Goal: Navigation & Orientation: Find specific page/section

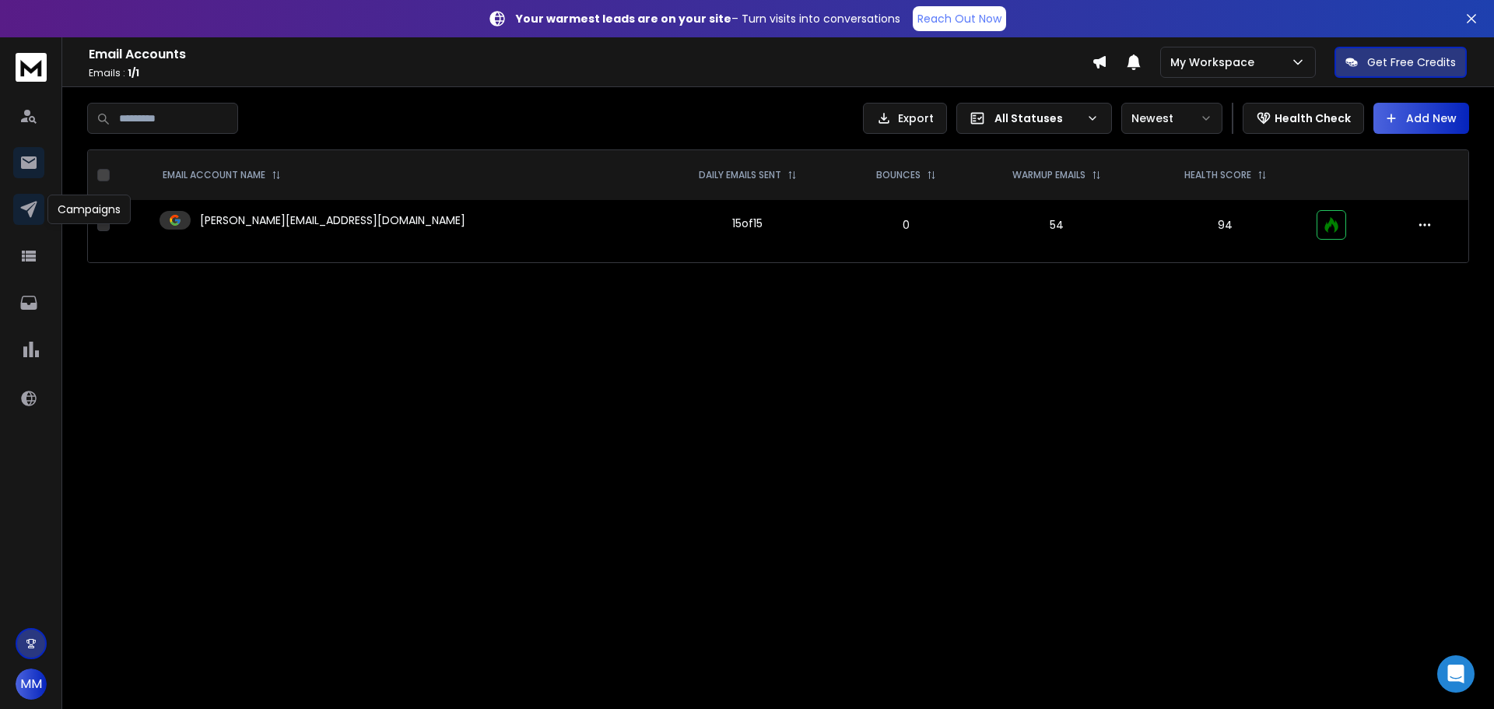
click at [43, 202] on link at bounding box center [28, 209] width 31 height 31
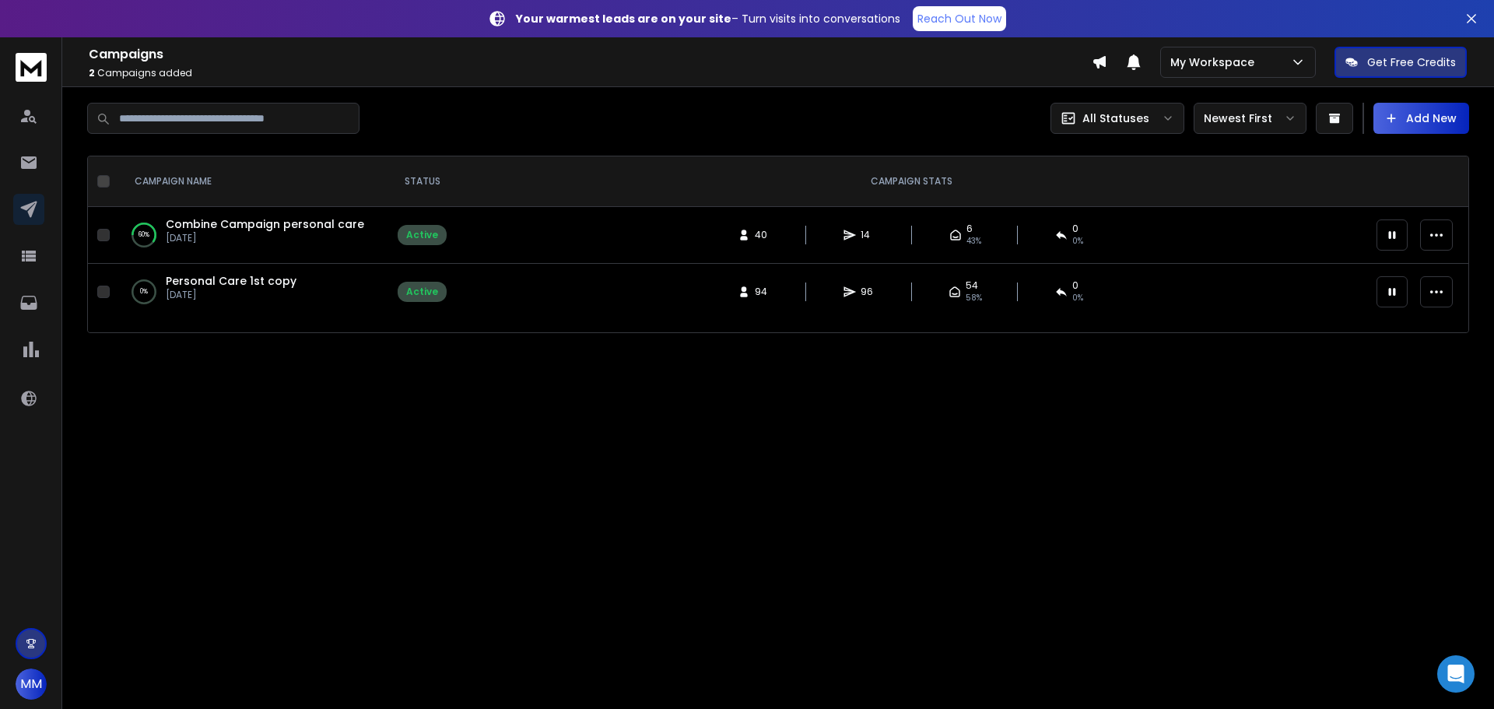
click at [696, 272] on td "94 96 54 58 % 0 0 %" at bounding box center [911, 292] width 911 height 57
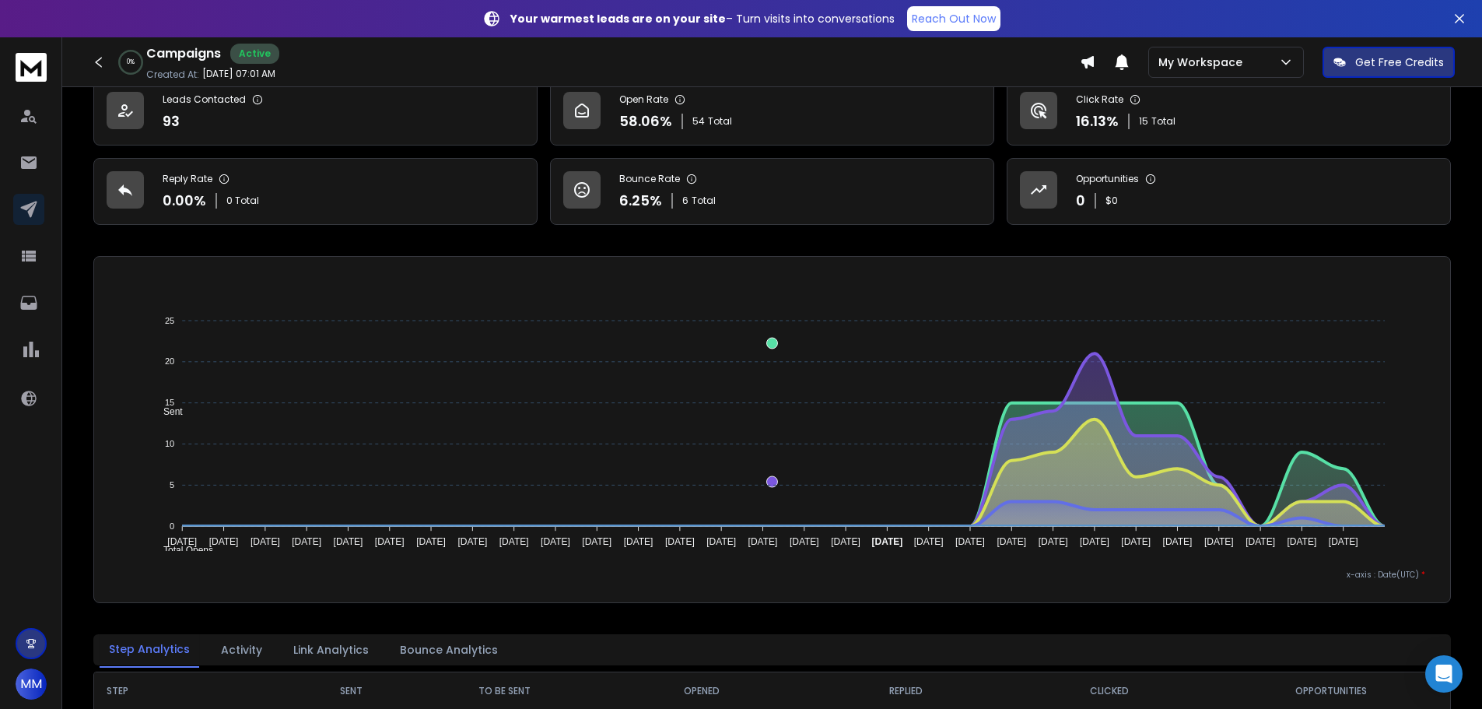
scroll to position [367, 0]
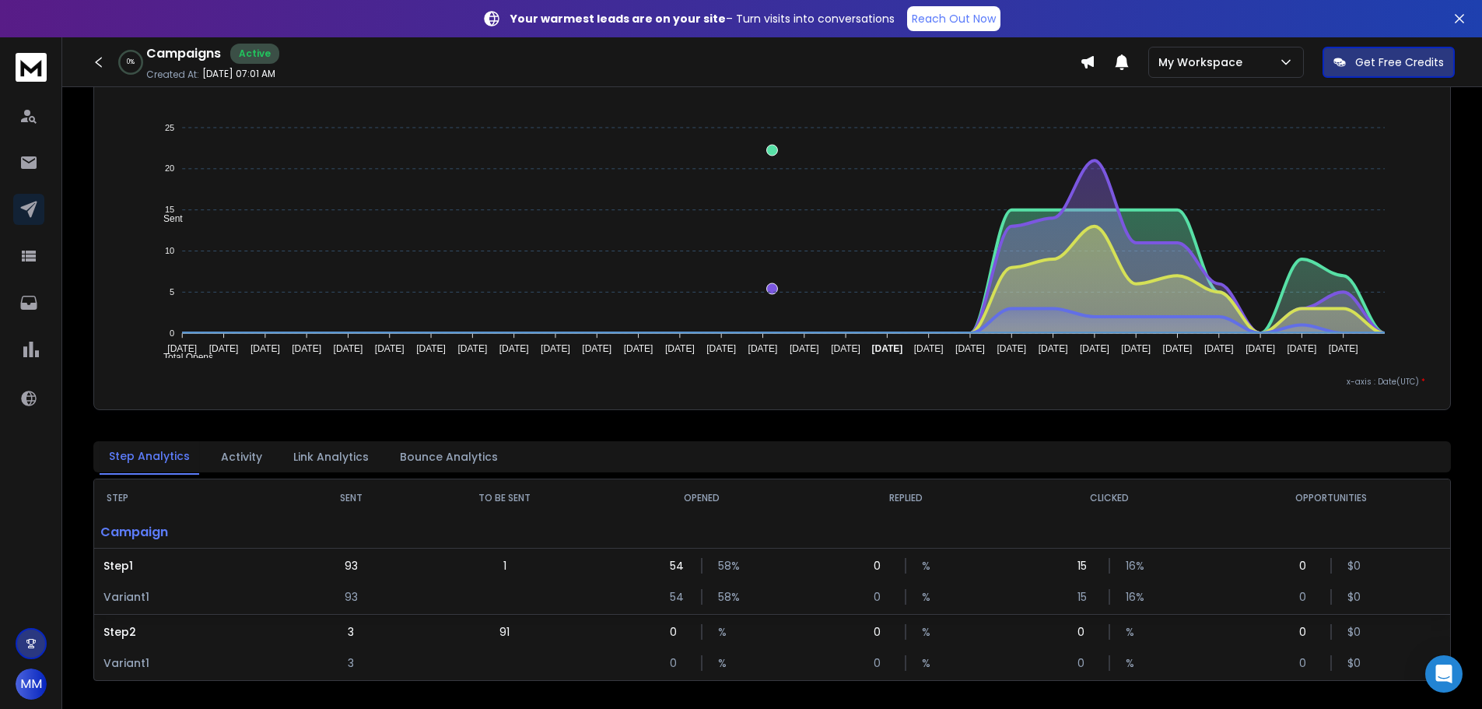
click at [254, 454] on button "Activity" at bounding box center [242, 457] width 60 height 34
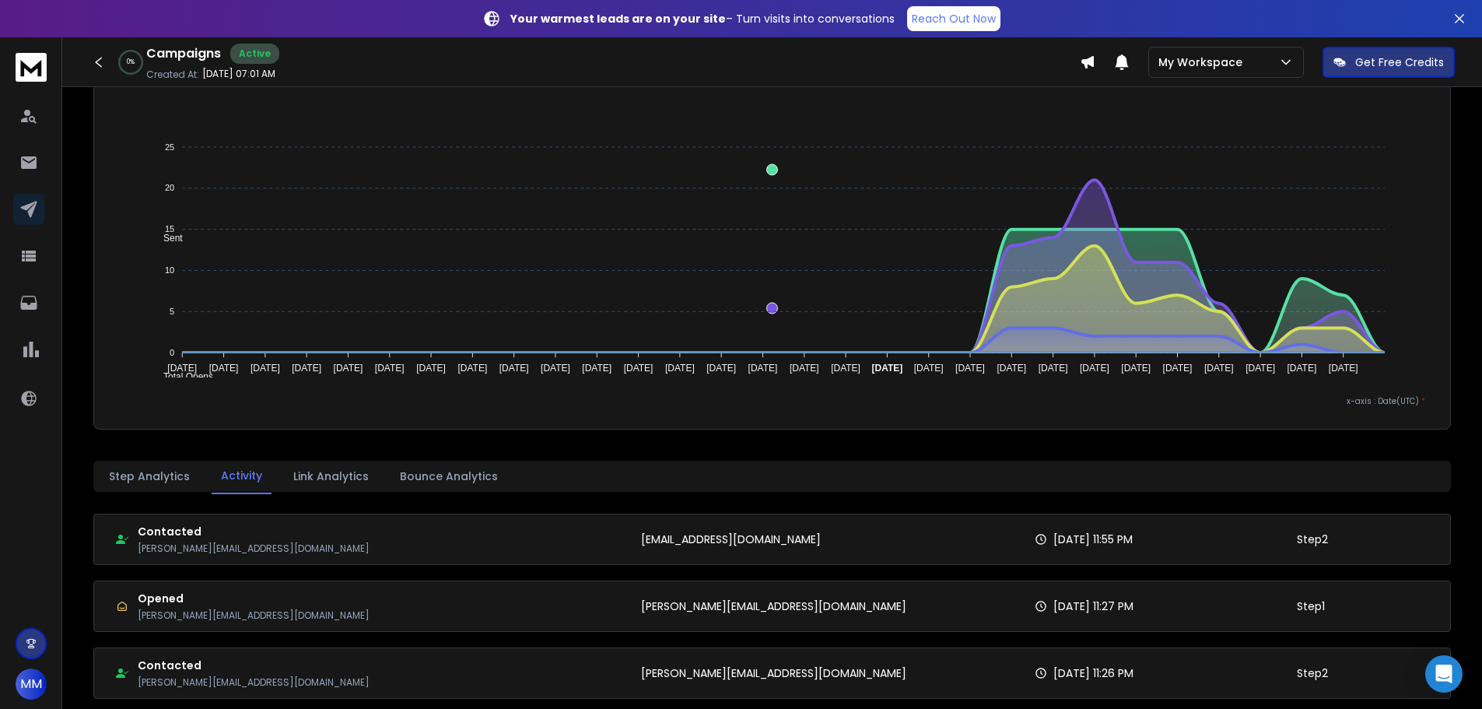
scroll to position [289, 0]
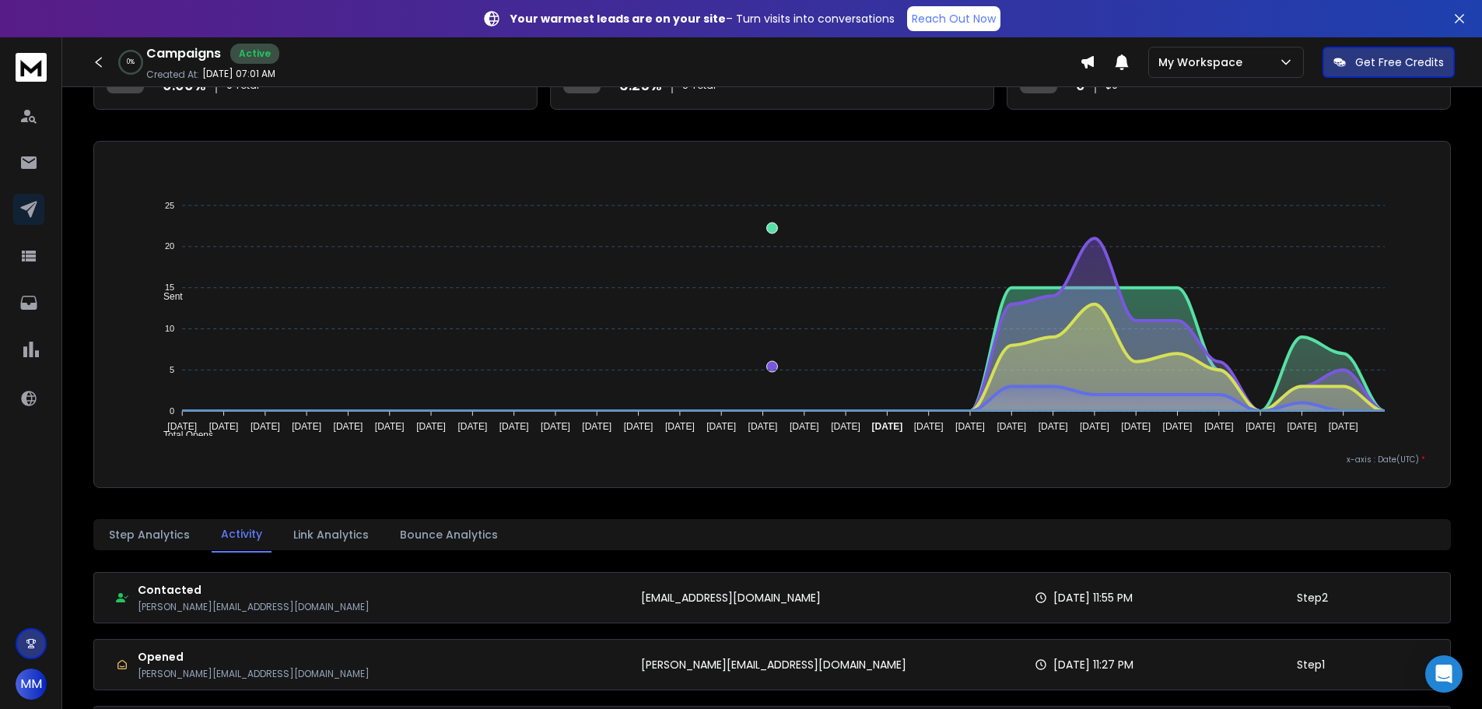
click at [142, 521] on button "Step Analytics" at bounding box center [150, 534] width 100 height 34
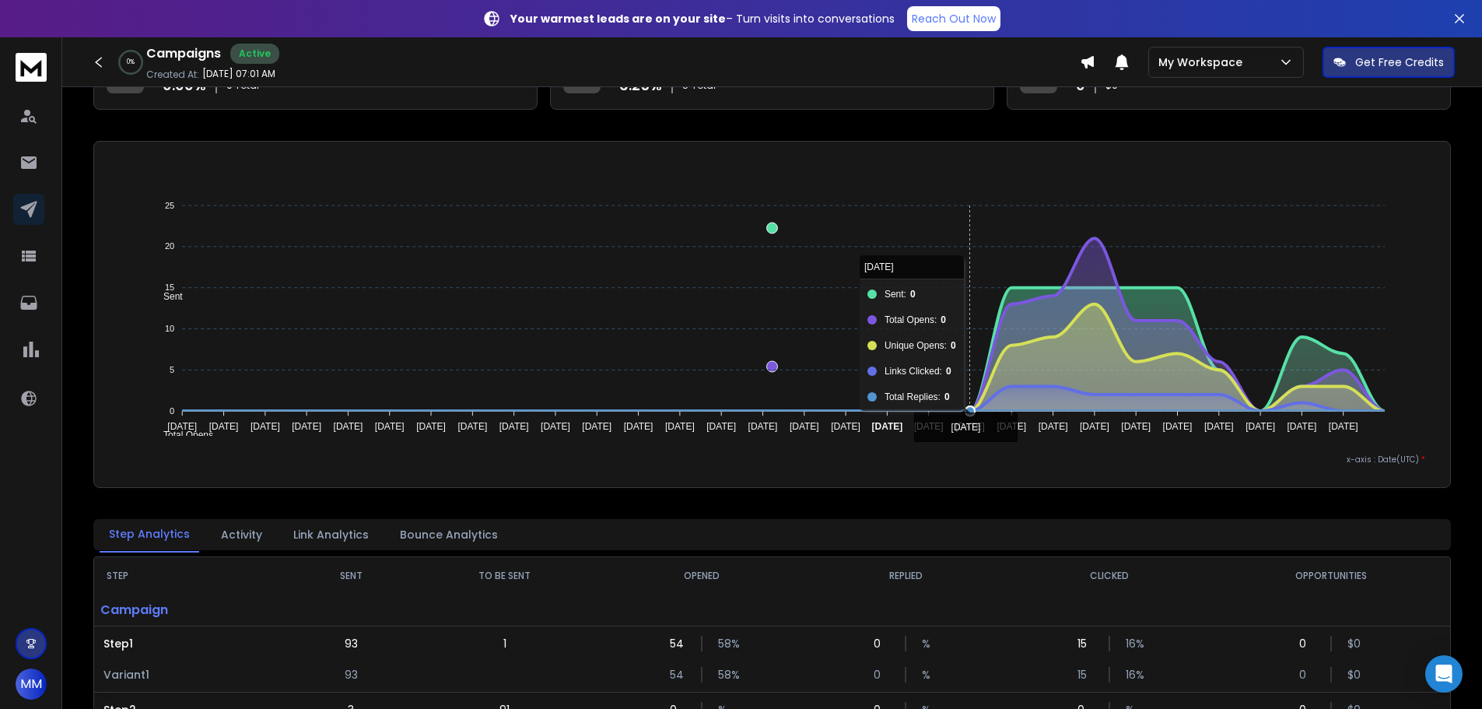
scroll to position [0, 0]
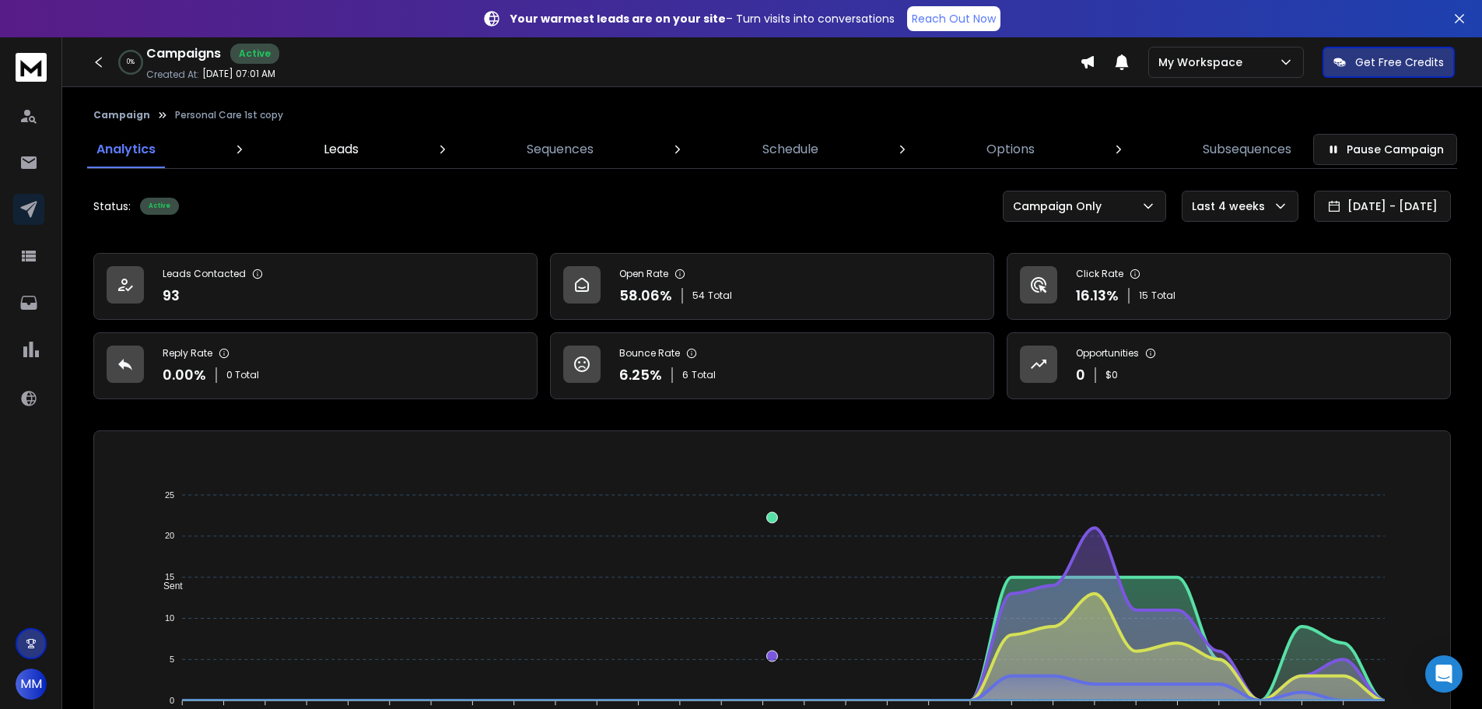
click at [348, 155] on p "Leads" at bounding box center [341, 149] width 35 height 19
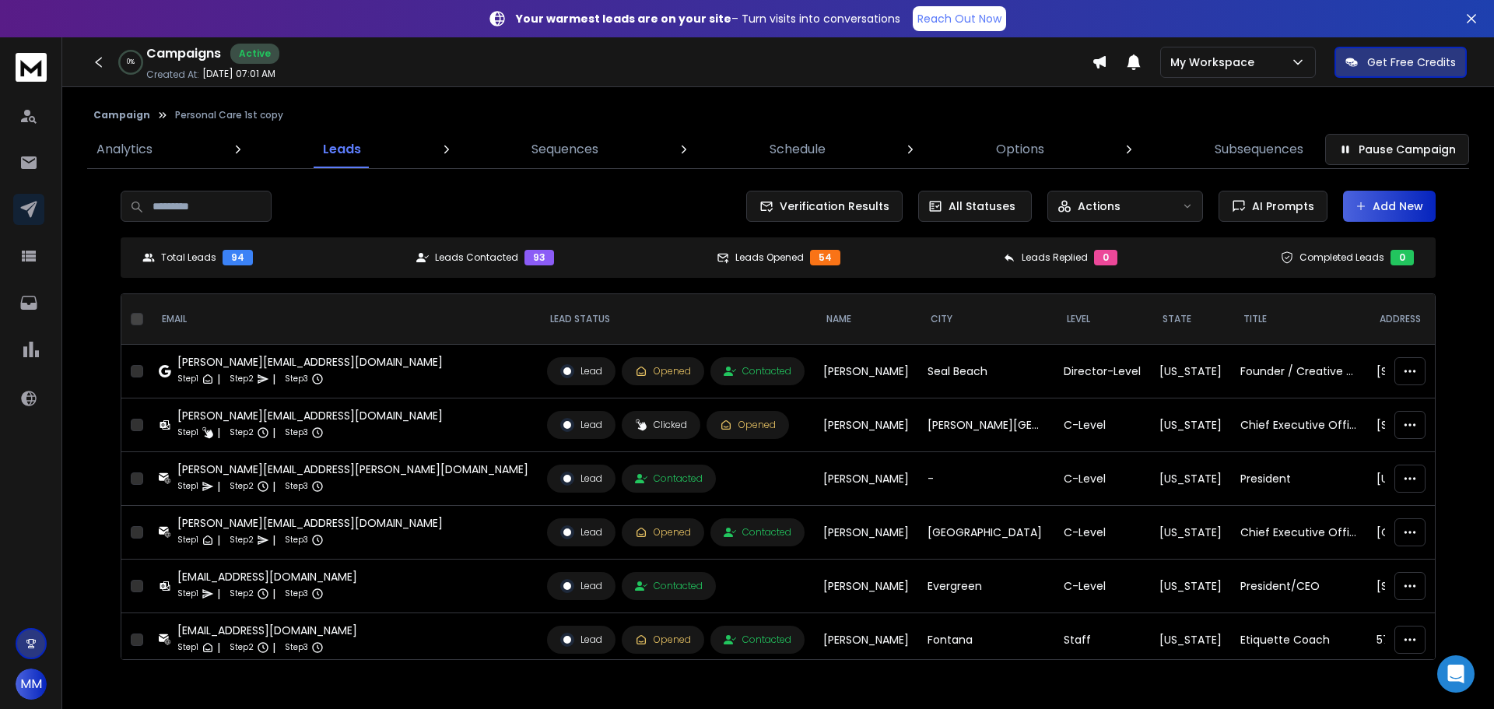
click at [343, 373] on div "[PERSON_NAME][EMAIL_ADDRESS][DOMAIN_NAME] Step 1 | Step 2 | Step 3" at bounding box center [344, 371] width 370 height 34
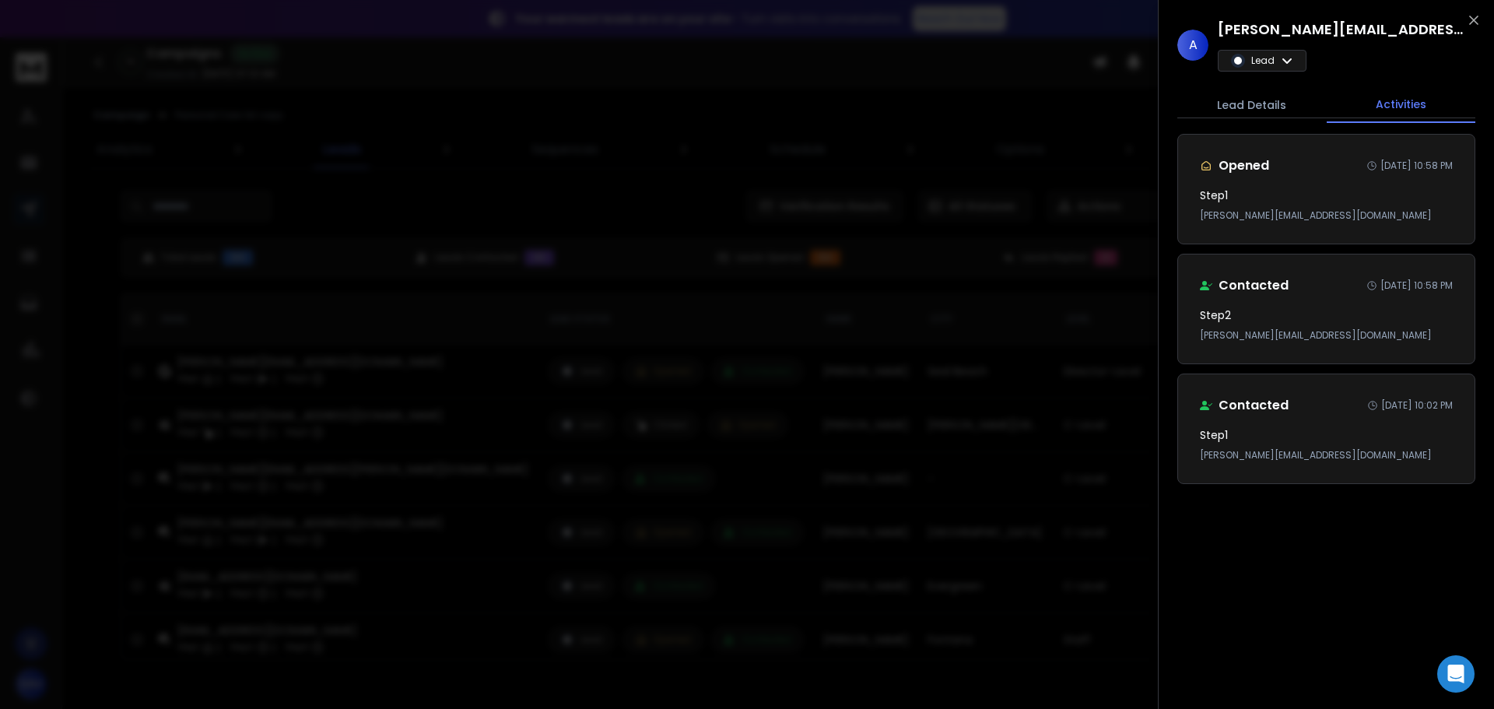
click at [1374, 95] on button "Activities" at bounding box center [1401, 105] width 149 height 36
click at [544, 97] on div at bounding box center [747, 354] width 1494 height 709
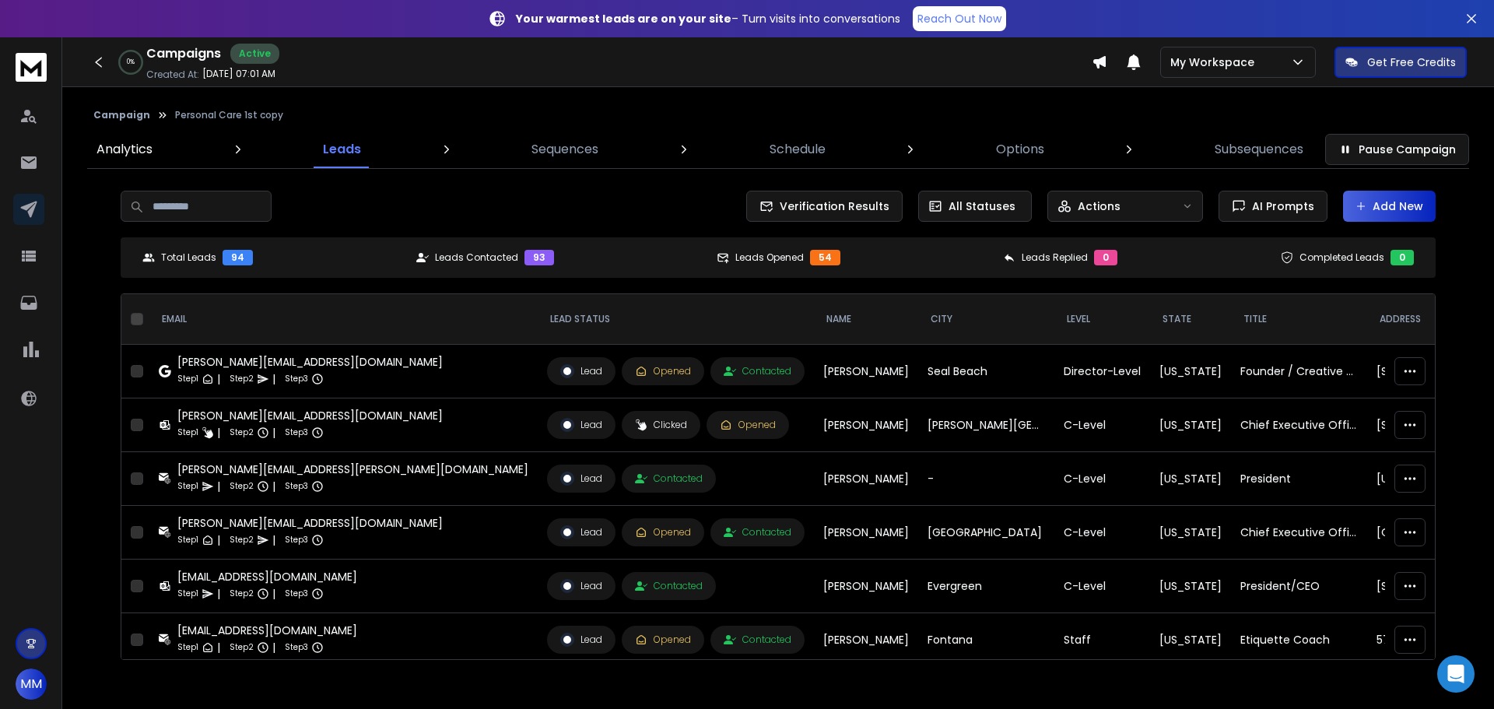
click at [147, 145] on p "Analytics" at bounding box center [124, 149] width 56 height 19
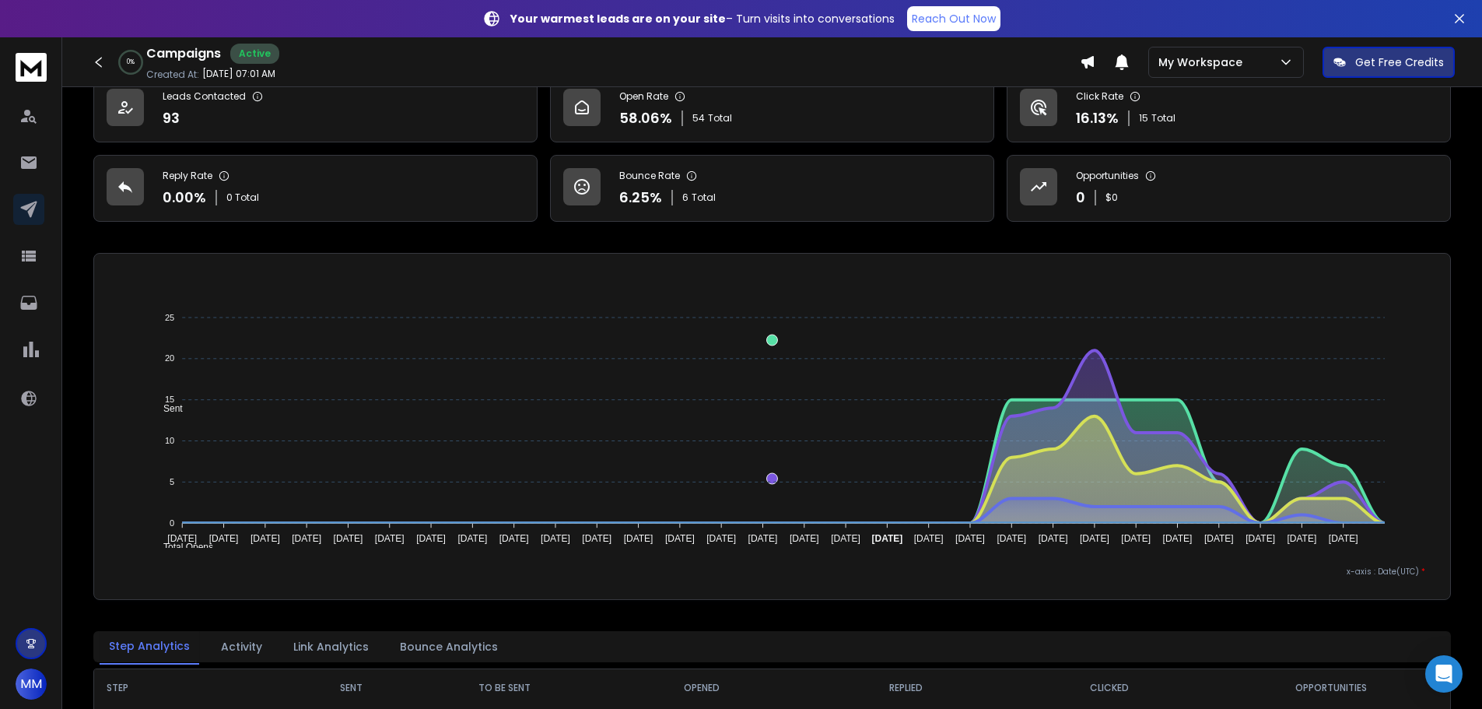
scroll to position [367, 0]
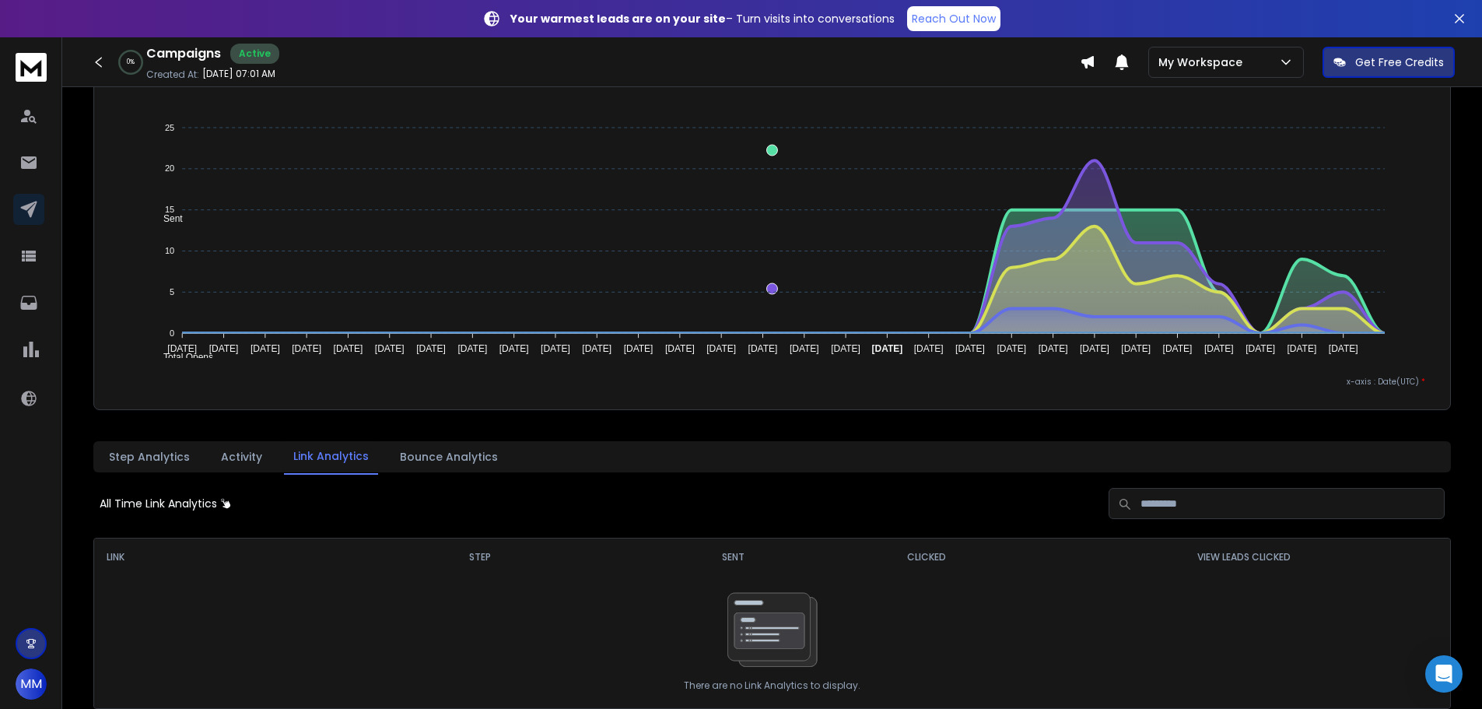
click at [317, 458] on button "Link Analytics" at bounding box center [331, 457] width 94 height 36
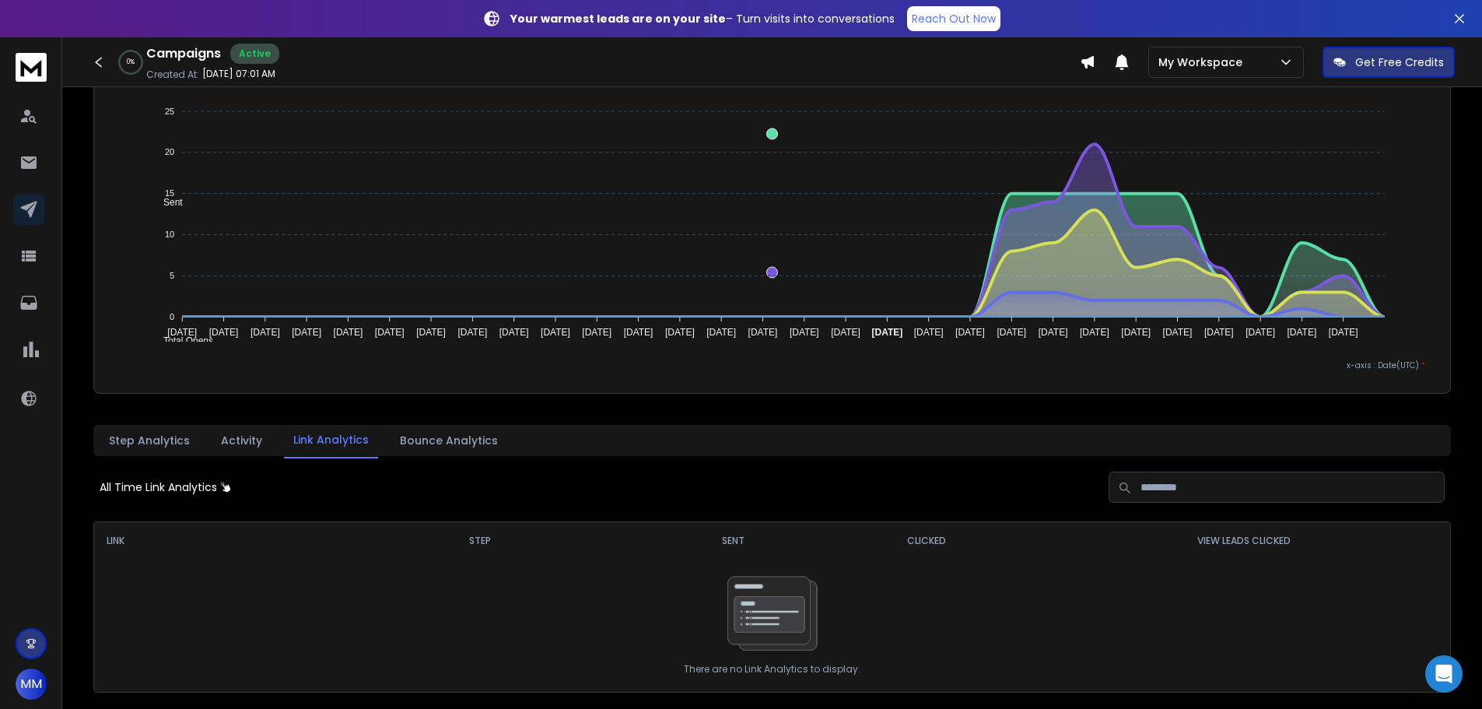
scroll to position [395, 0]
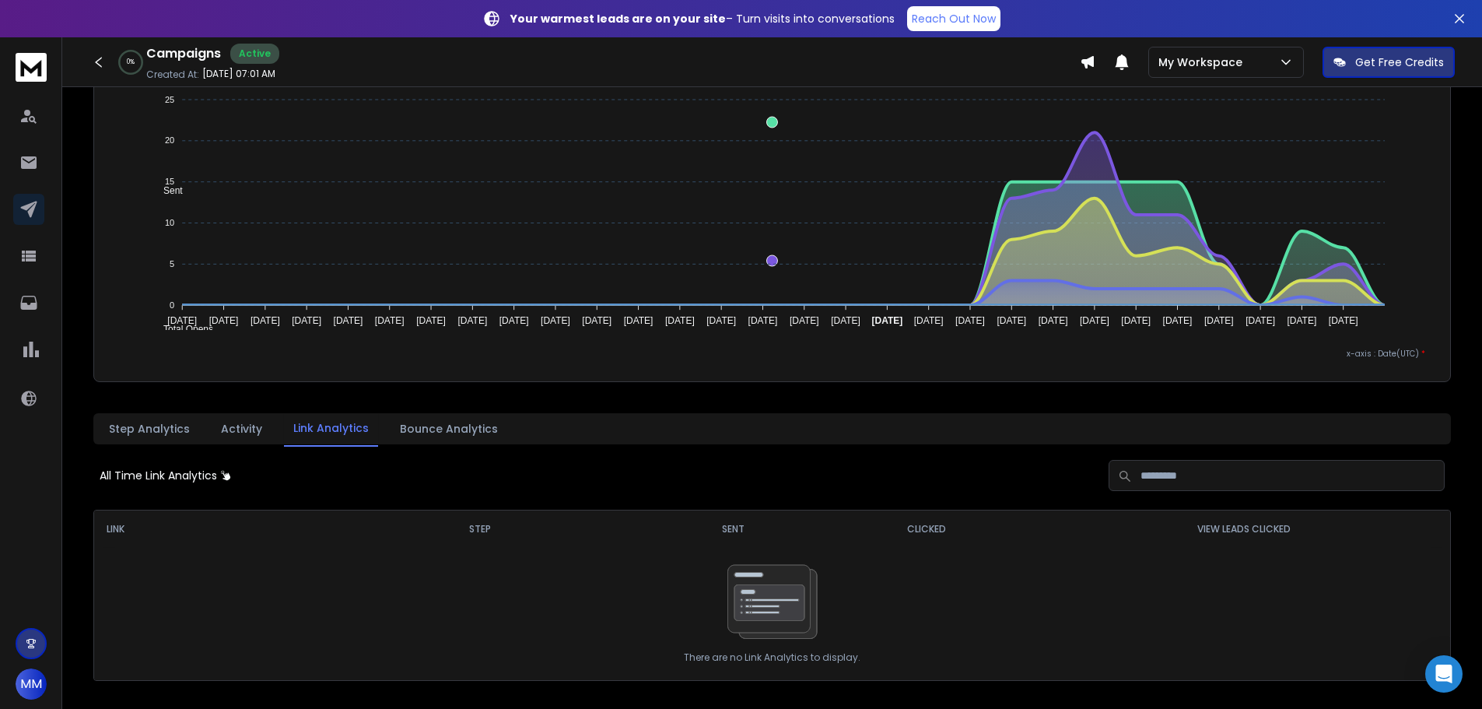
click at [221, 477] on icon at bounding box center [225, 475] width 11 height 11
click at [1189, 484] on input at bounding box center [1277, 475] width 336 height 31
click at [451, 437] on button "Bounce Analytics" at bounding box center [449, 429] width 117 height 34
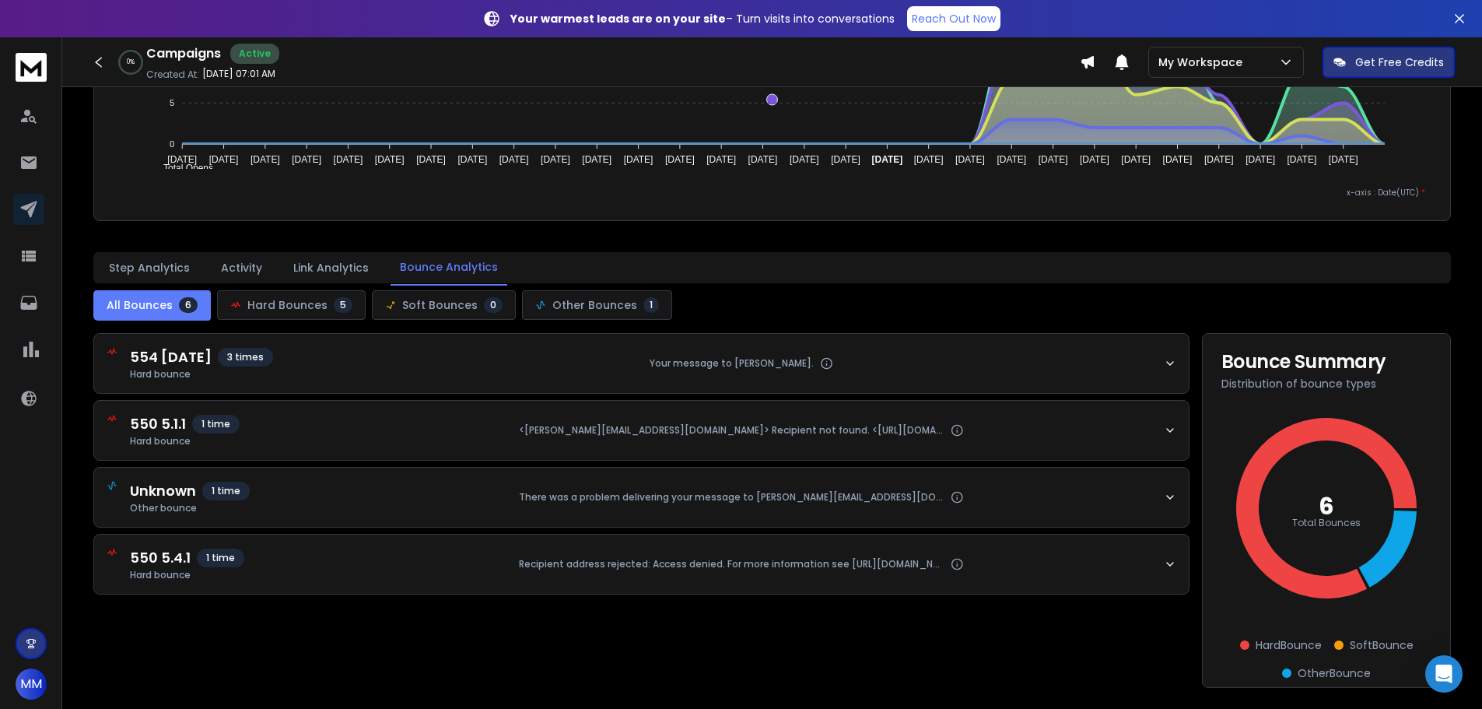
scroll to position [563, 0]
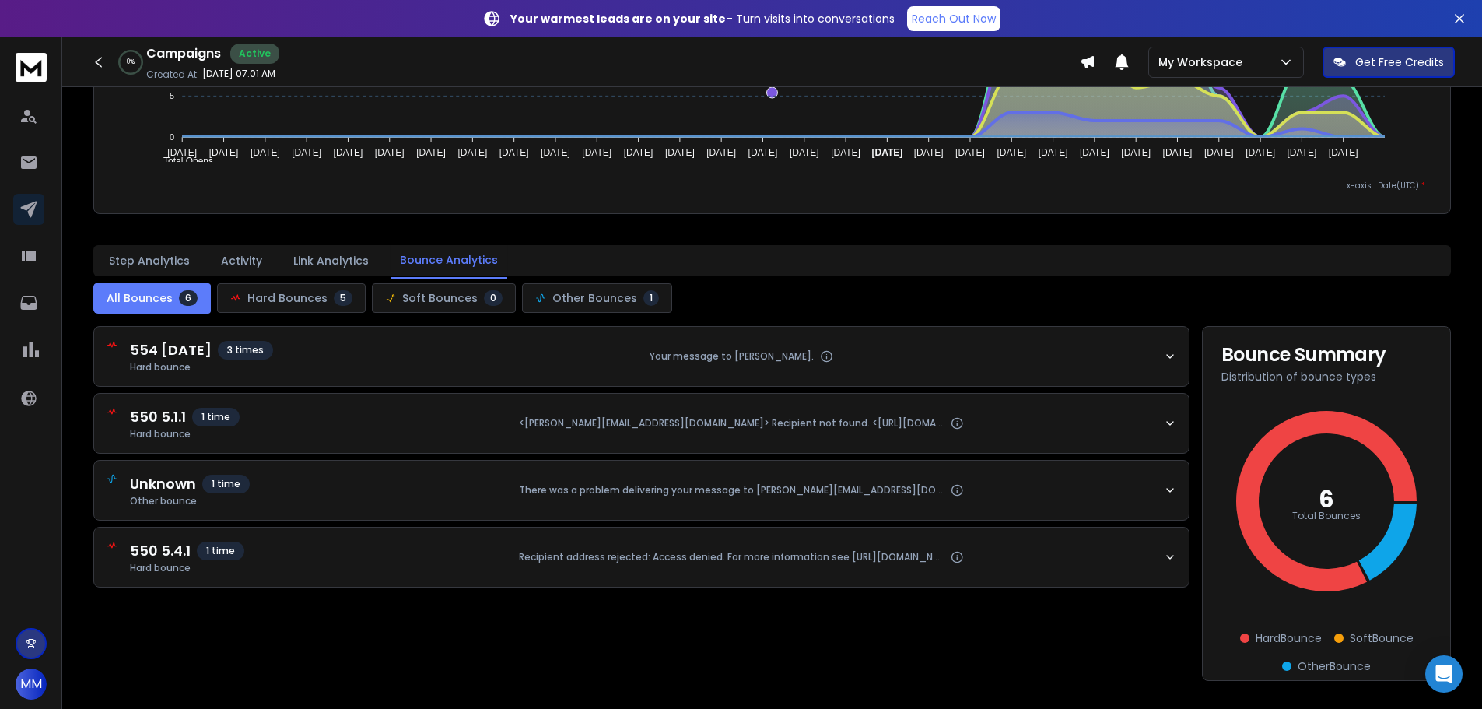
click at [230, 356] on span "3 times" at bounding box center [245, 350] width 55 height 19
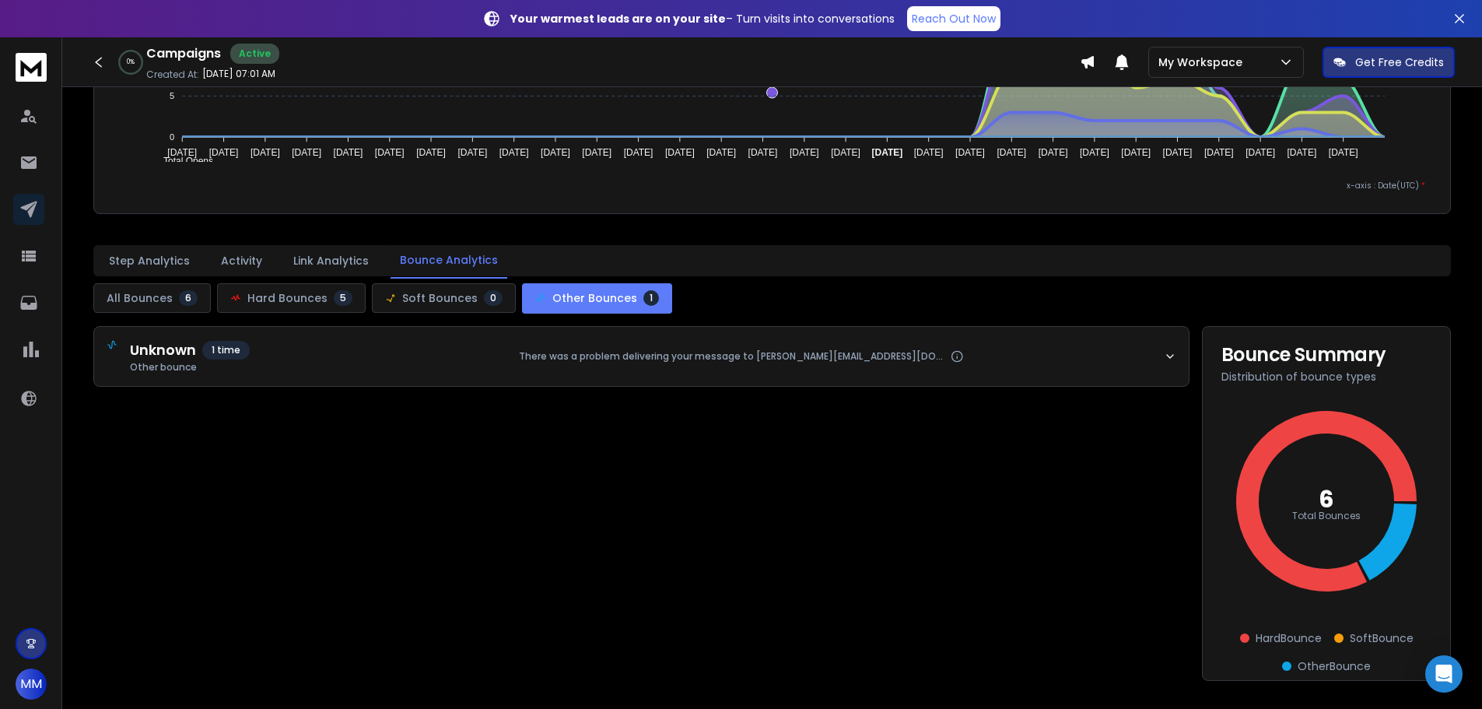
click at [573, 300] on span "Other Bounces" at bounding box center [594, 298] width 85 height 16
click at [276, 288] on button "Hard Bounces 5" at bounding box center [291, 298] width 149 height 30
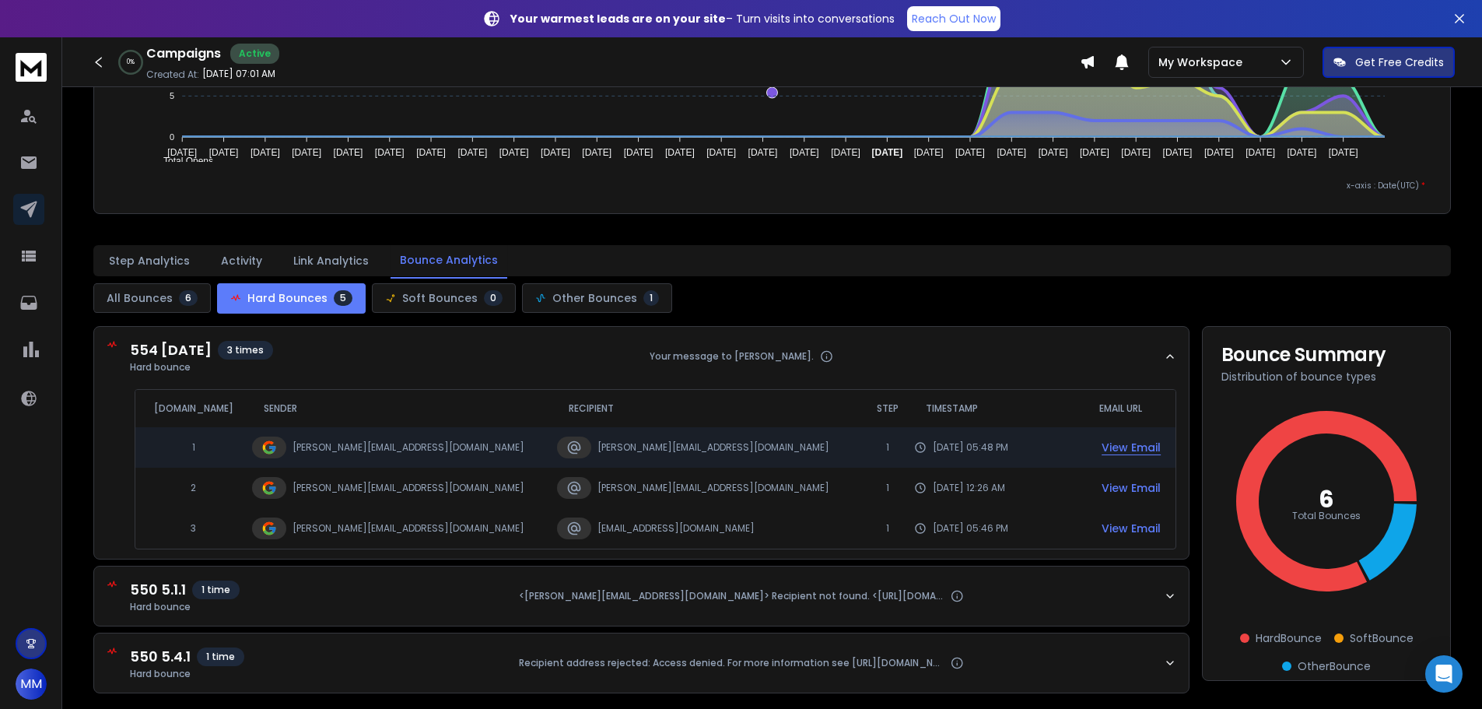
click at [1120, 454] on button "View Email" at bounding box center [1131, 447] width 78 height 28
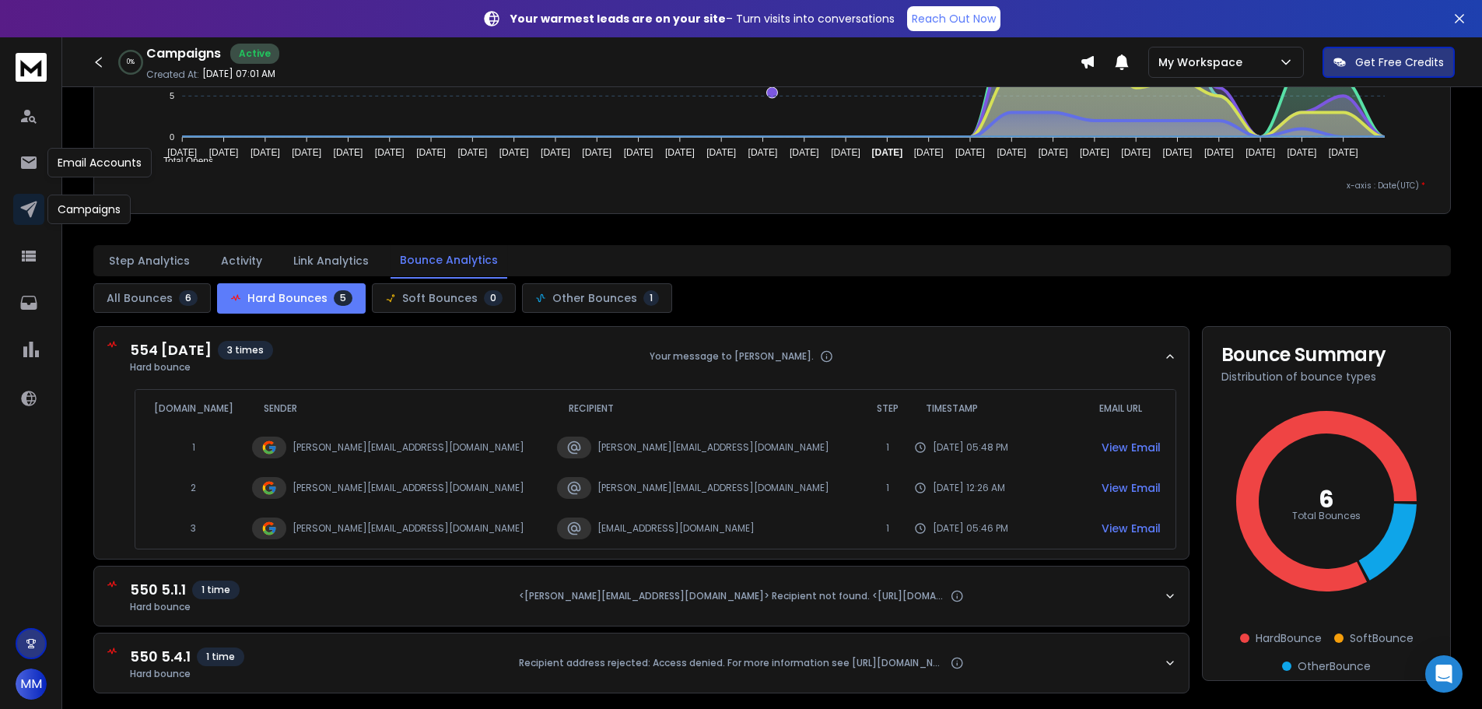
click at [26, 202] on icon at bounding box center [28, 209] width 19 height 19
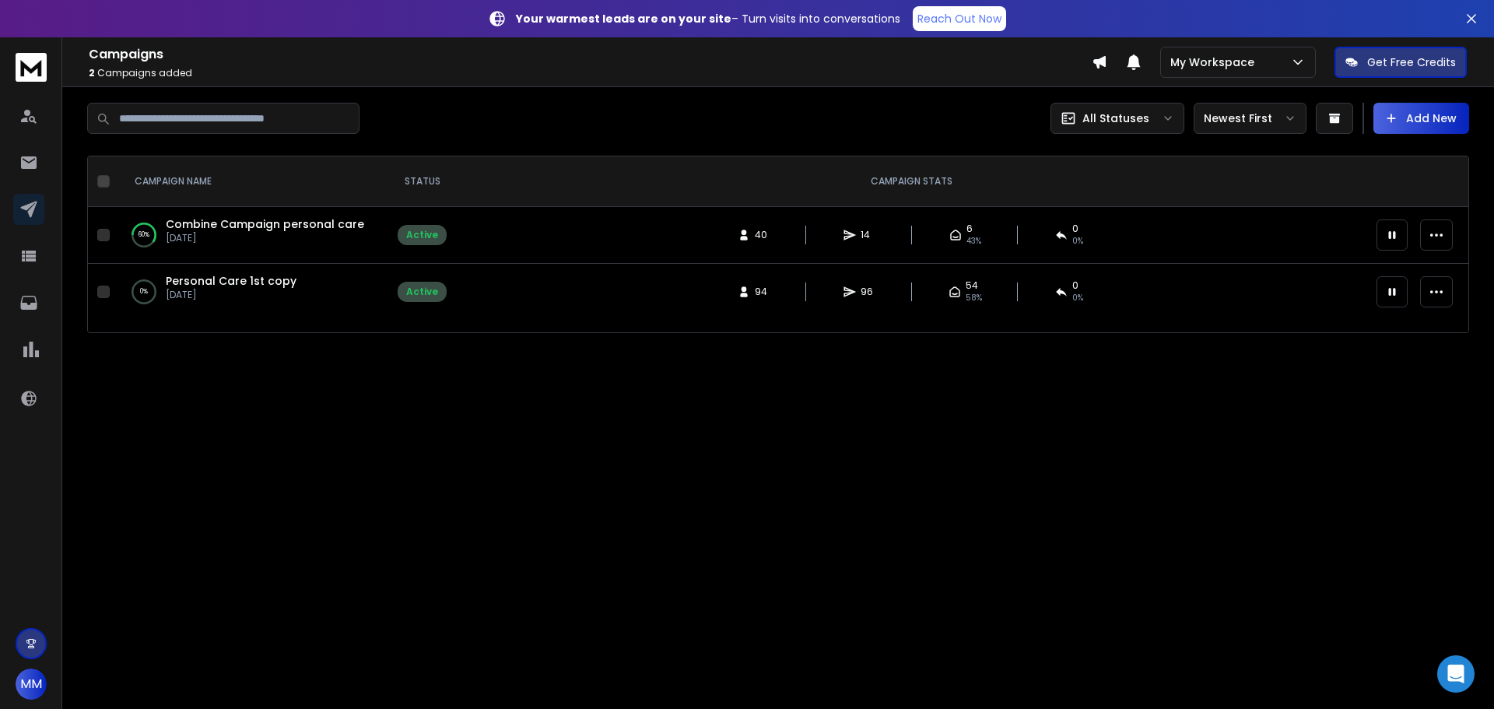
click at [694, 238] on div "40 14 6 43 % 0 0 %" at bounding box center [911, 235] width 892 height 25
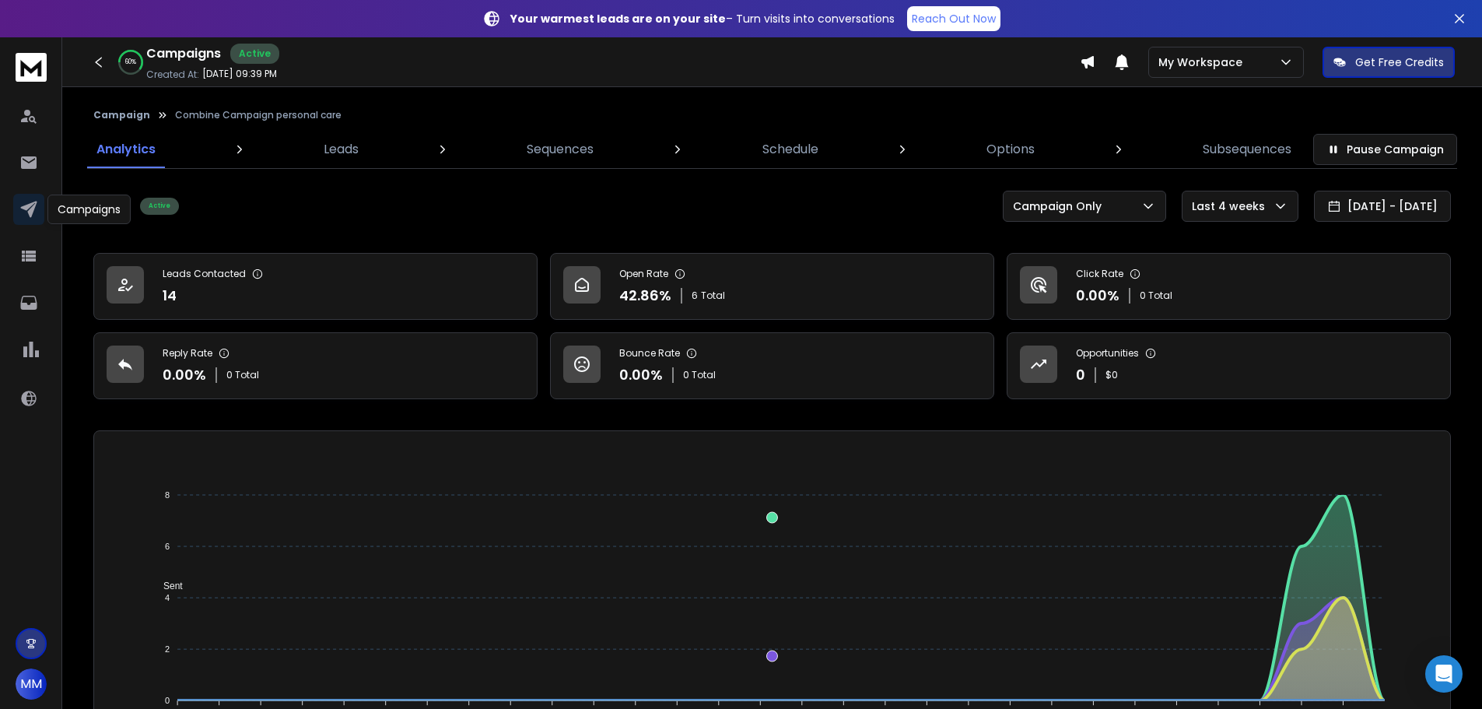
click at [34, 206] on icon at bounding box center [28, 209] width 16 height 16
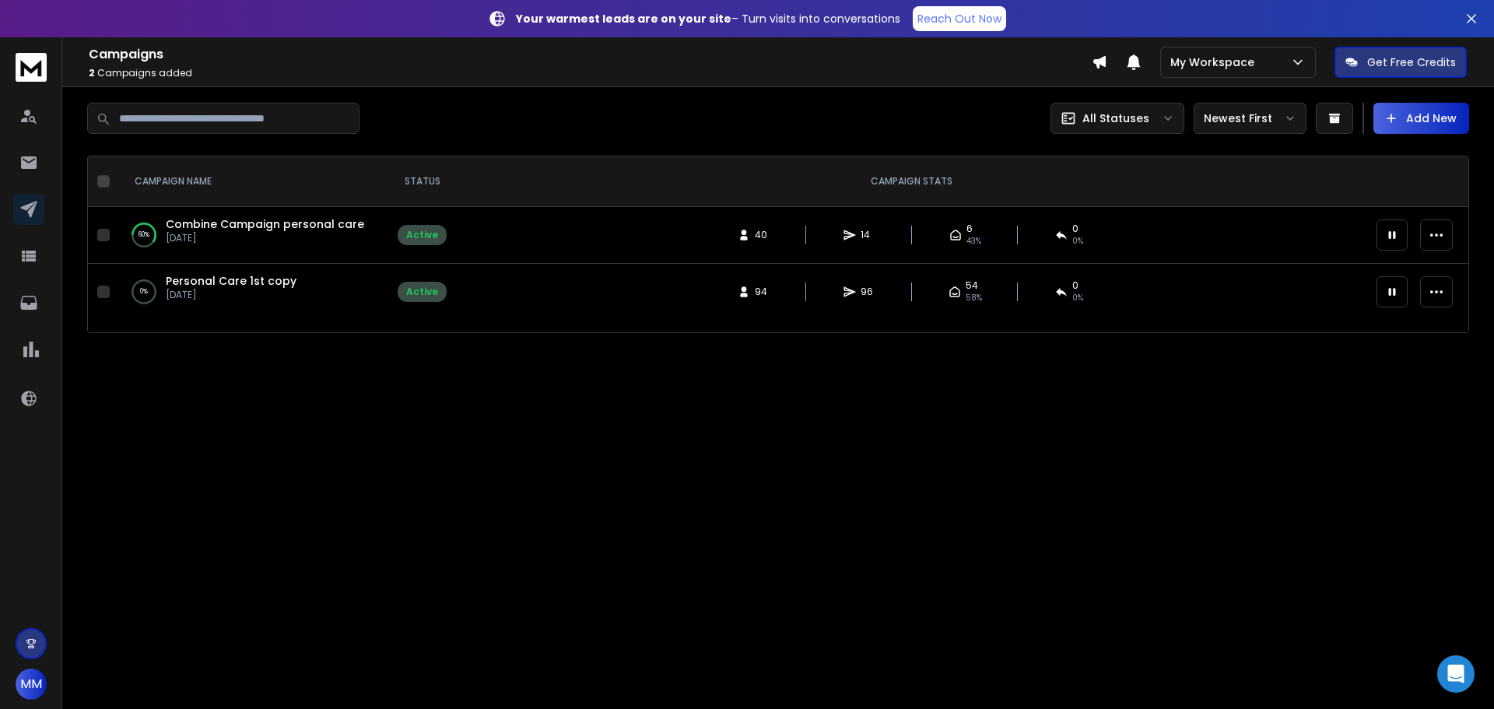
click at [259, 274] on span "Personal Care 1st copy" at bounding box center [231, 281] width 131 height 16
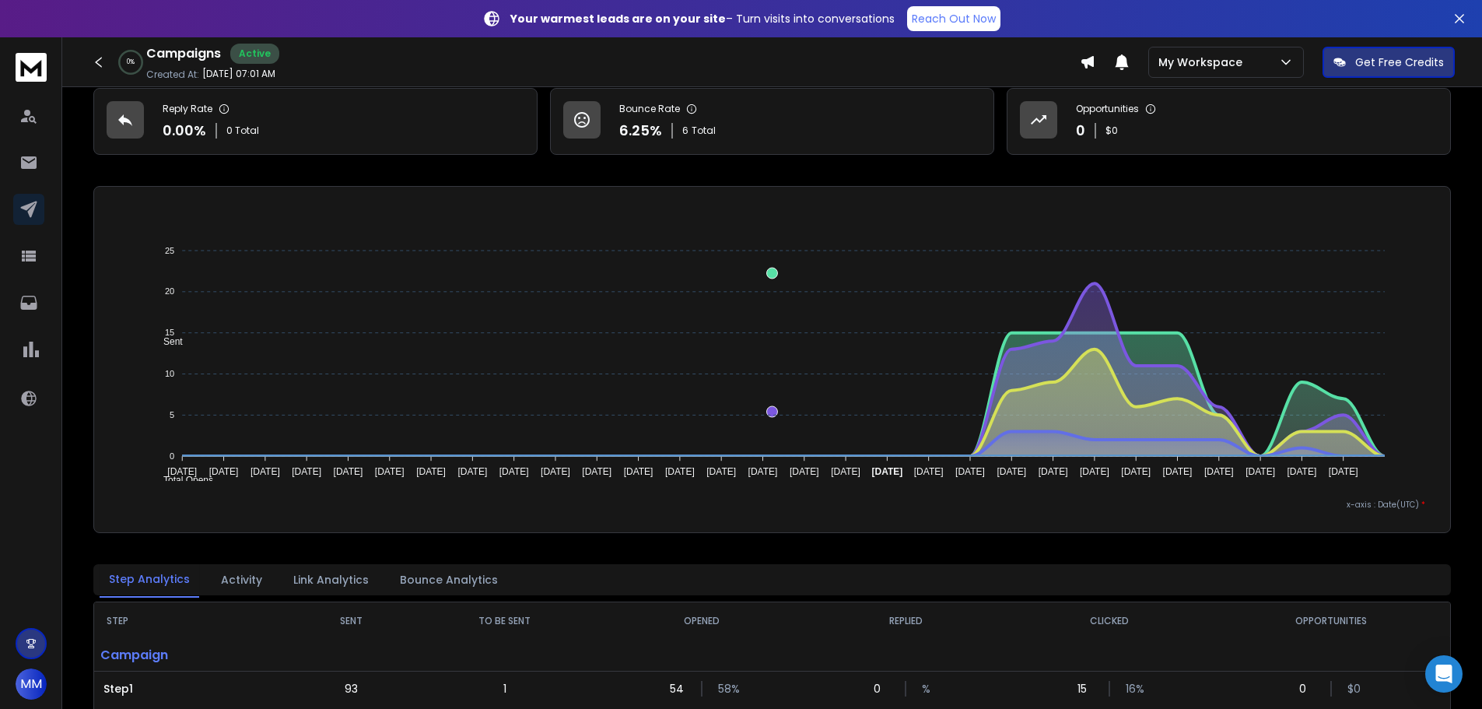
scroll to position [367, 0]
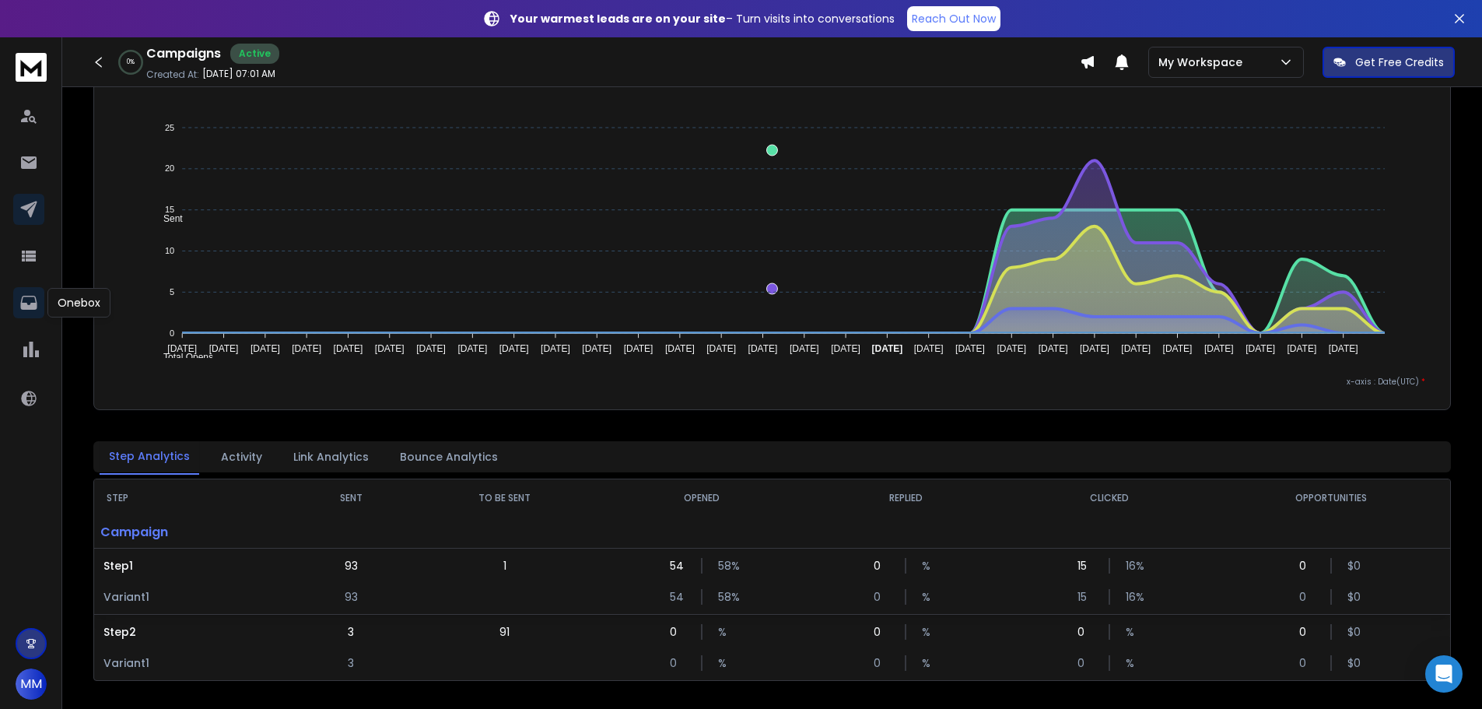
click at [31, 295] on icon at bounding box center [28, 302] width 19 height 19
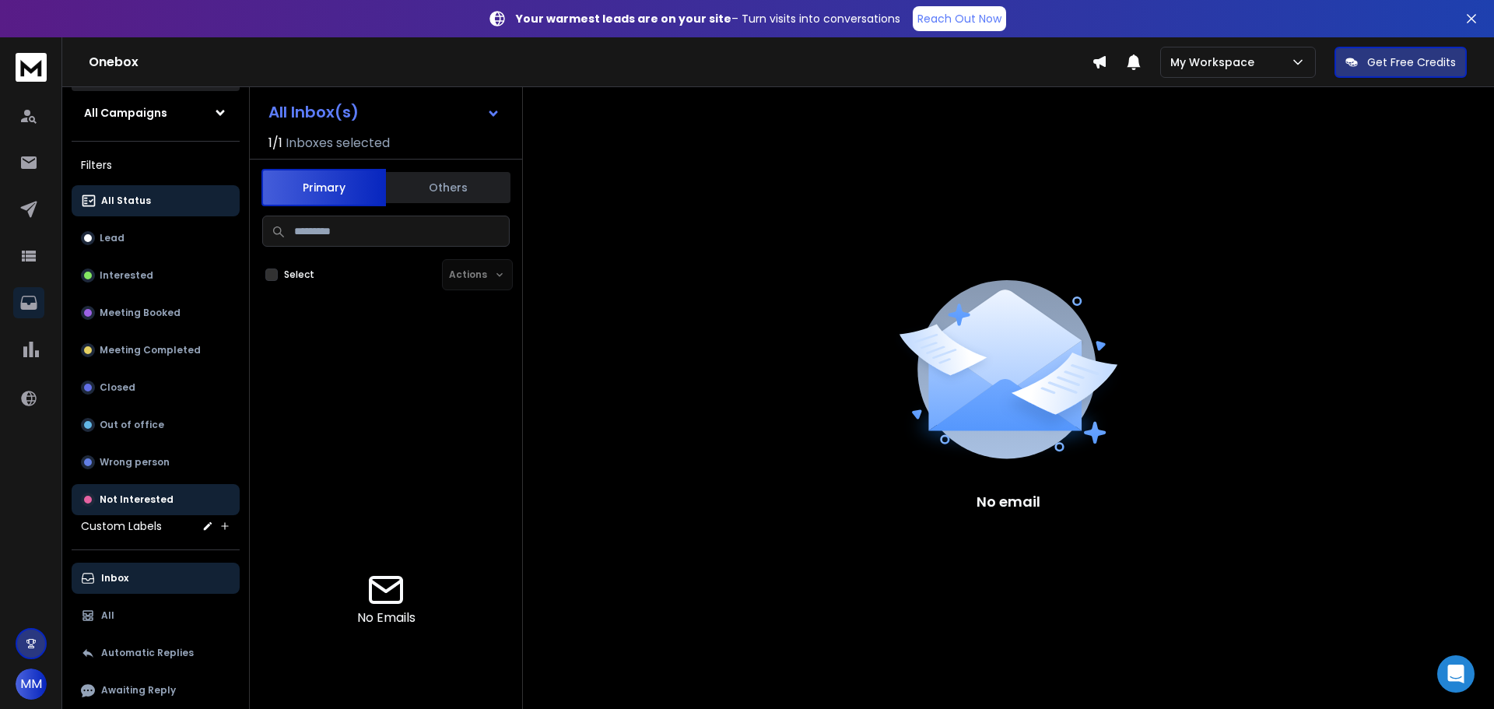
scroll to position [185, 0]
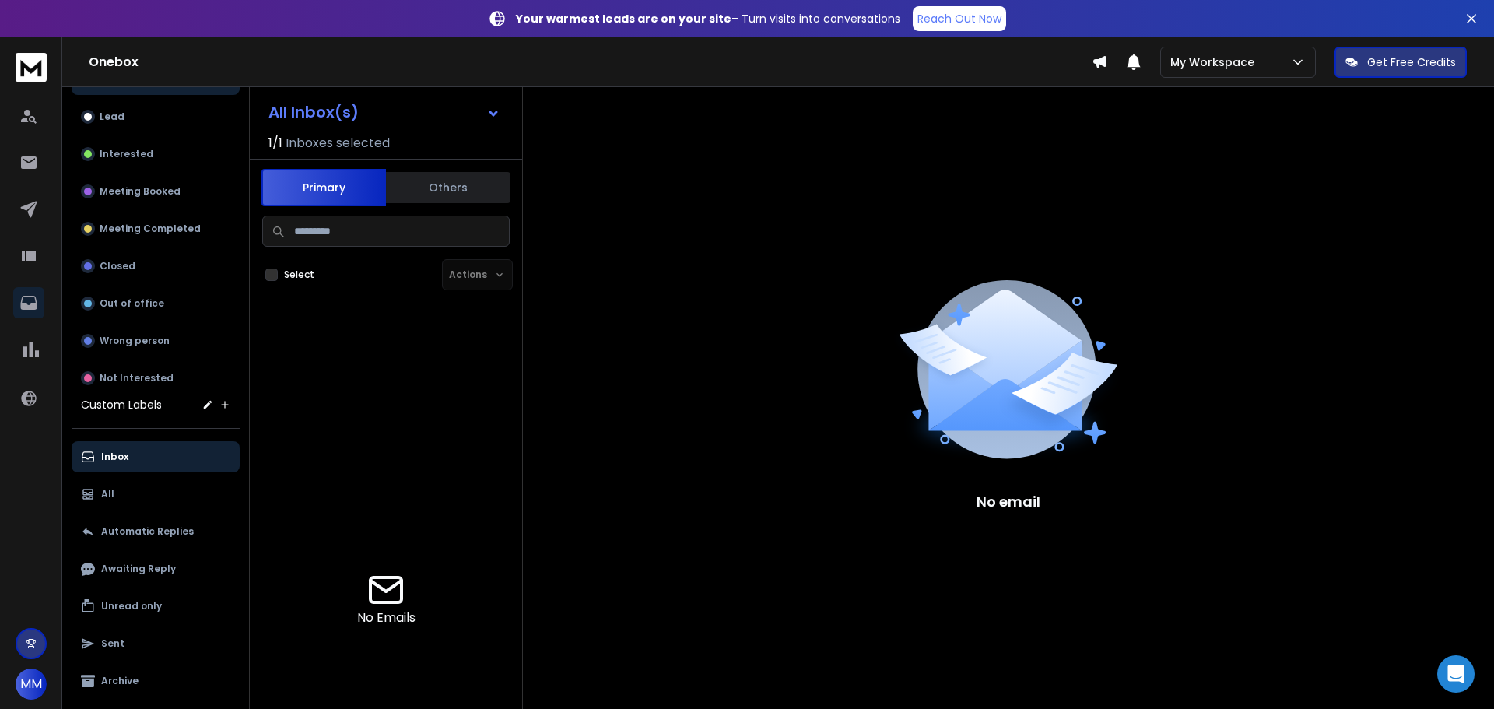
click at [433, 203] on button "Others" at bounding box center [448, 187] width 124 height 34
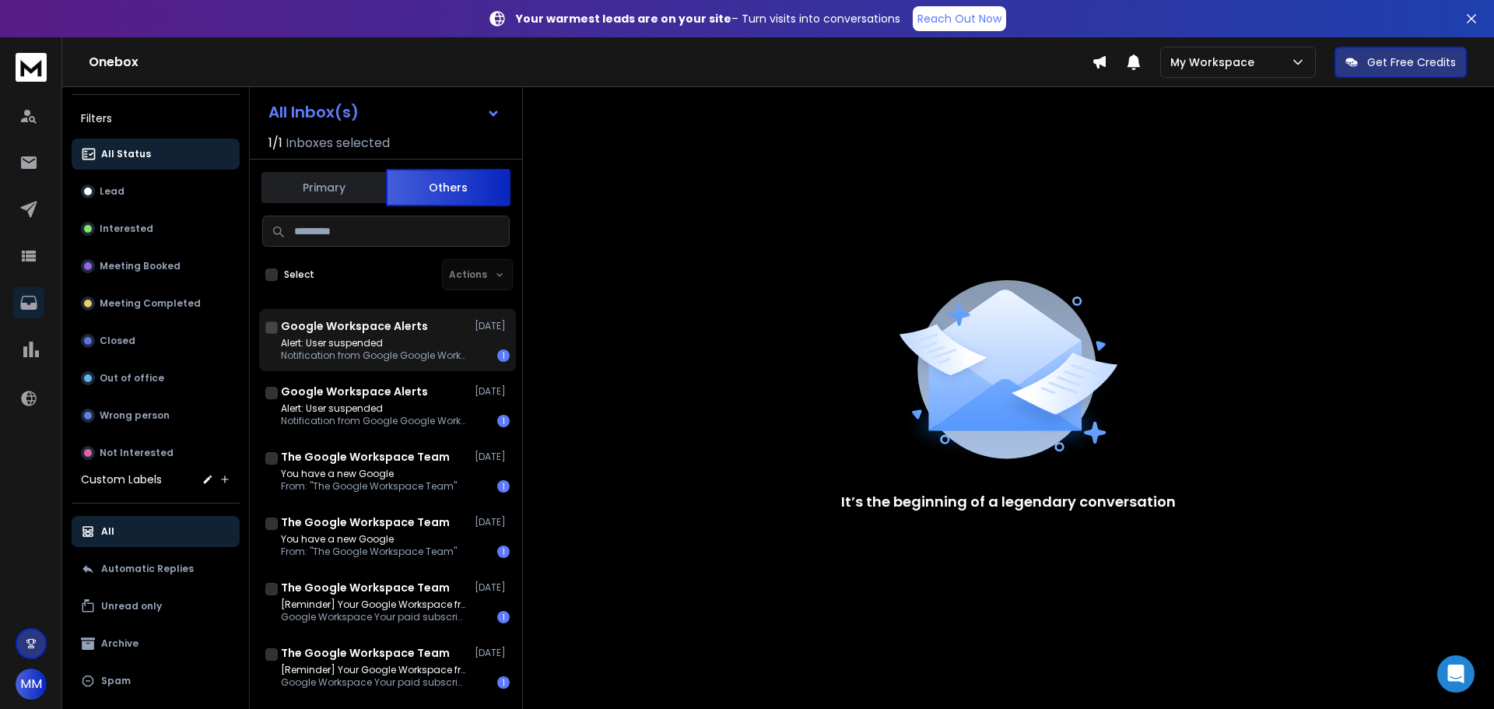
click at [380, 349] on p "Notification from Google Google Workspace" at bounding box center [374, 355] width 187 height 12
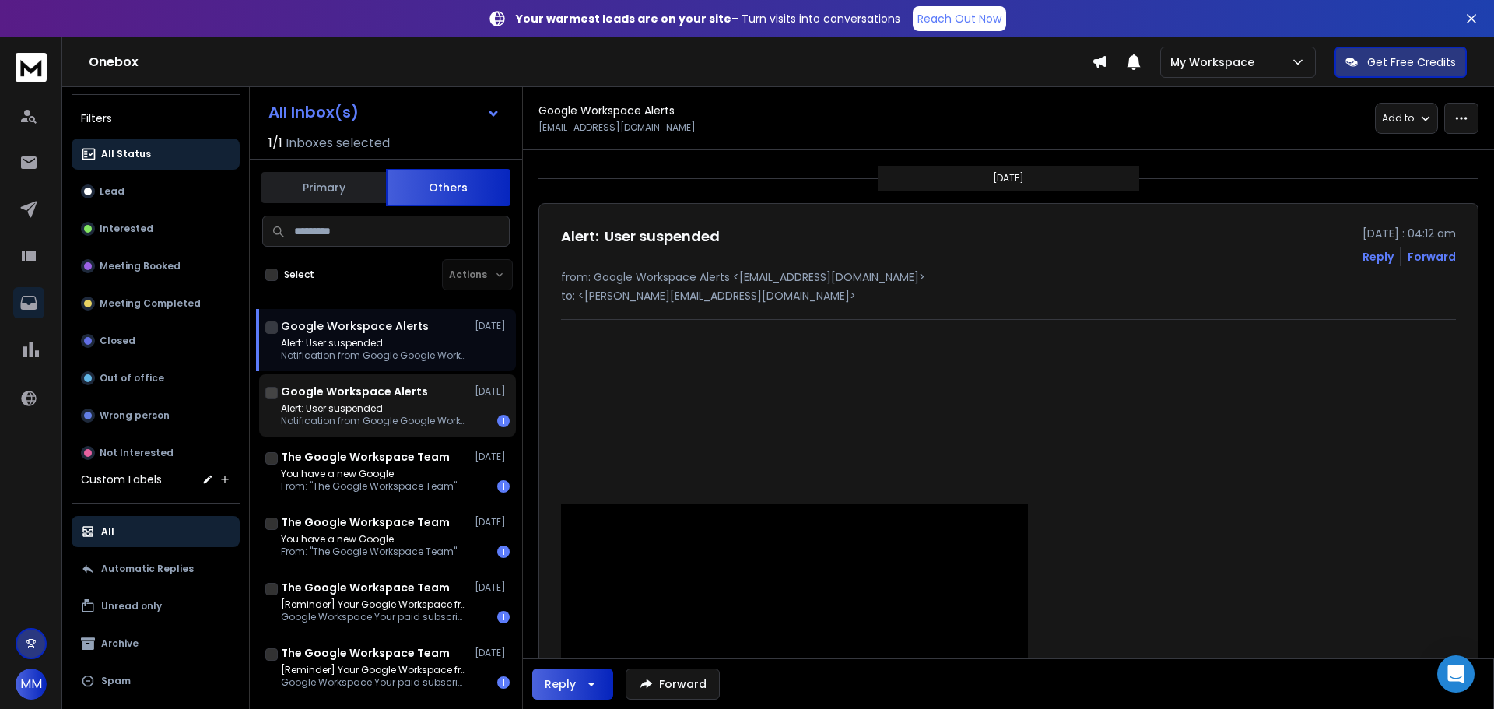
click at [401, 405] on p "Alert: User suspended" at bounding box center [374, 408] width 187 height 12
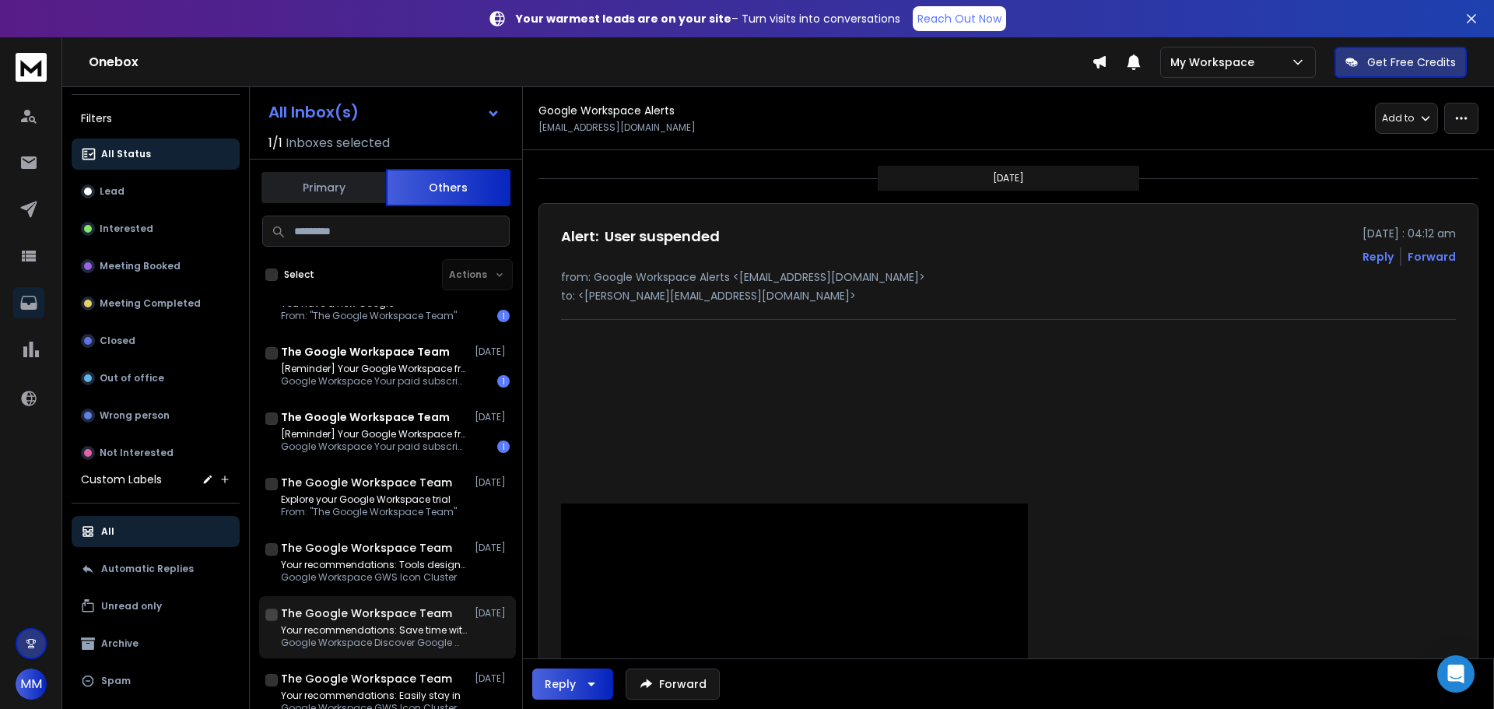
scroll to position [359, 0]
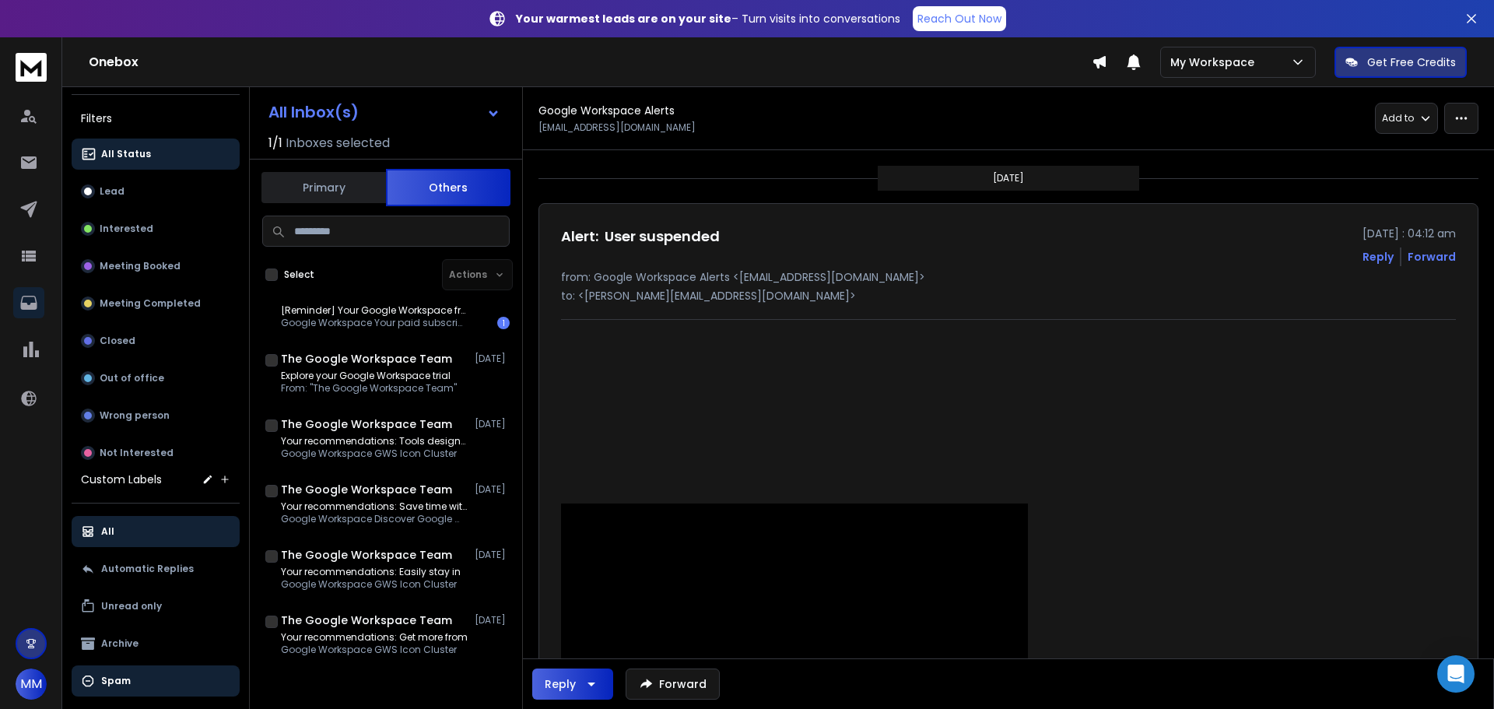
click at [149, 671] on button "Spam" at bounding box center [156, 680] width 168 height 31
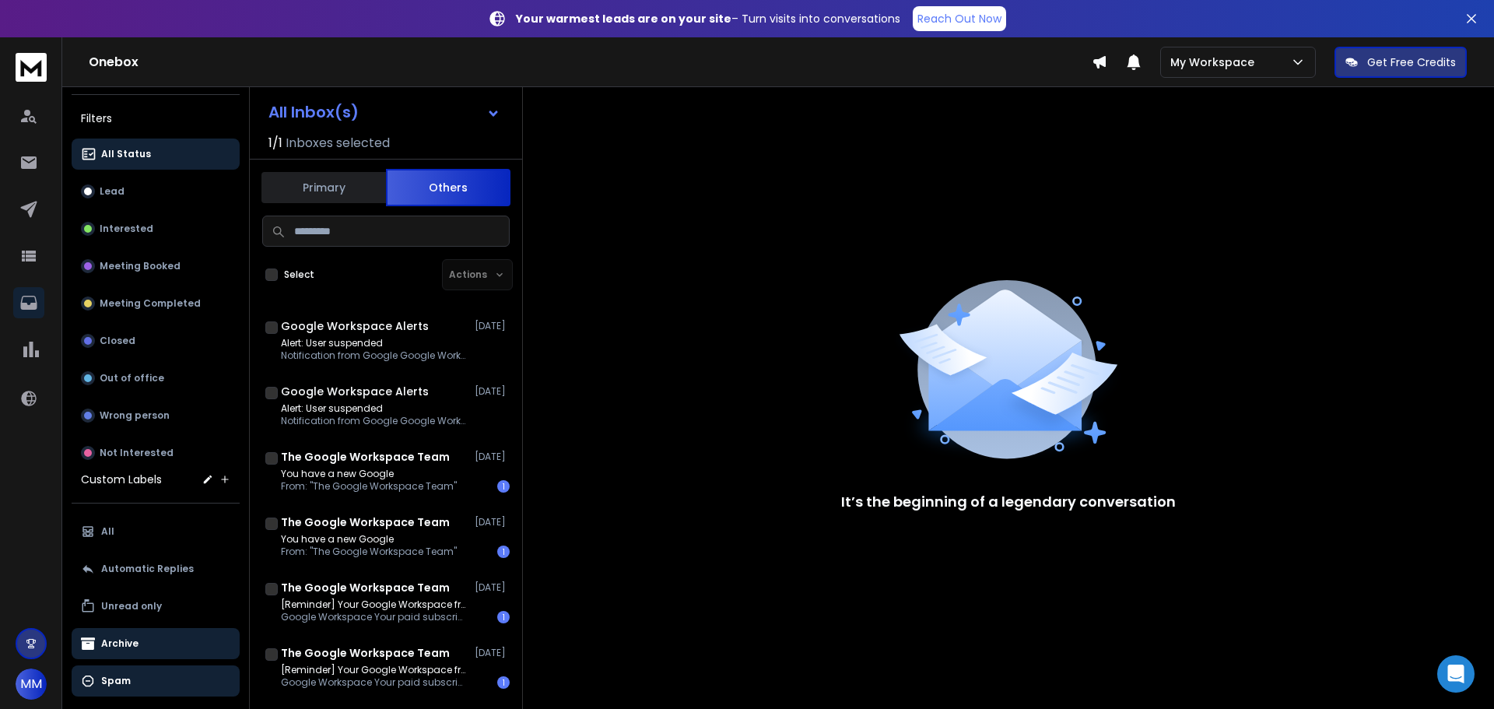
click at [144, 635] on button "Archive" at bounding box center [156, 643] width 168 height 31
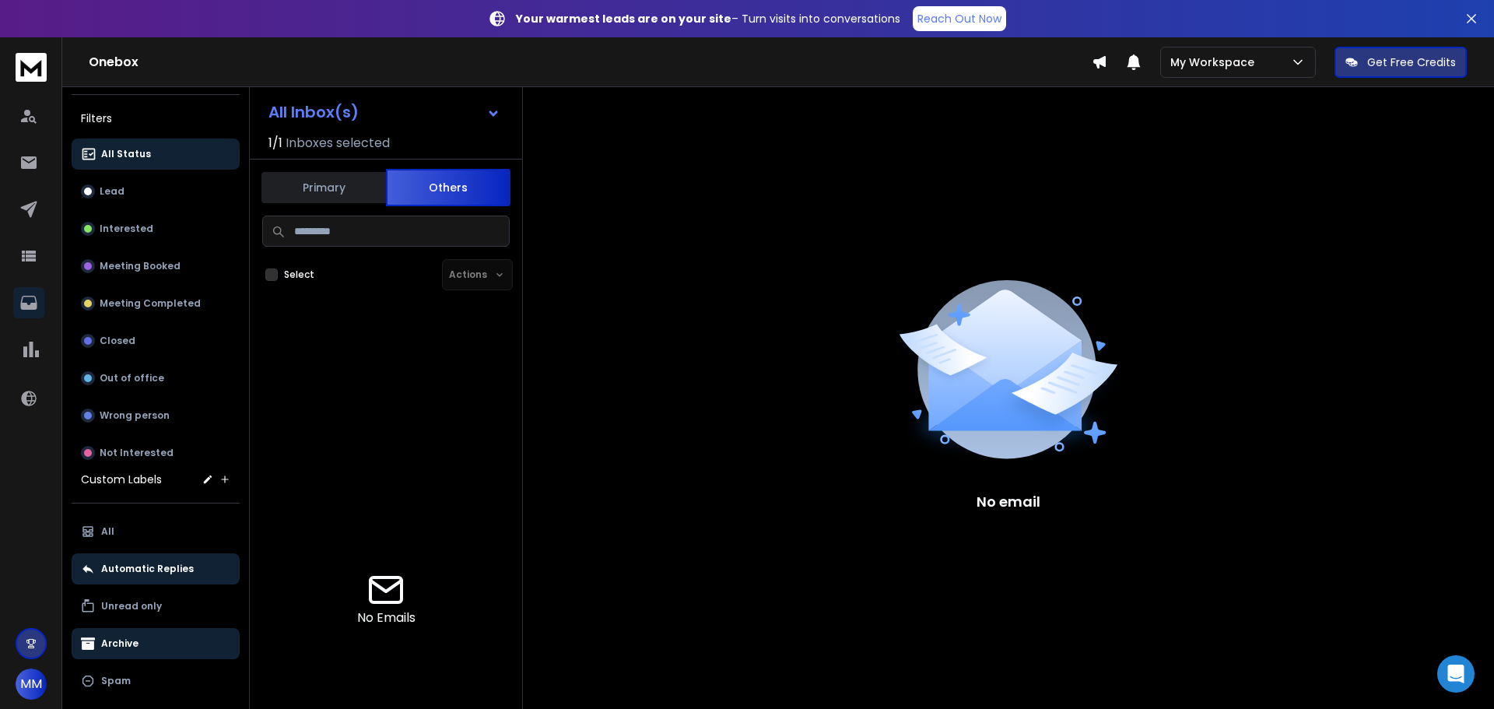
click at [153, 563] on p "Automatic Replies" at bounding box center [147, 569] width 93 height 12
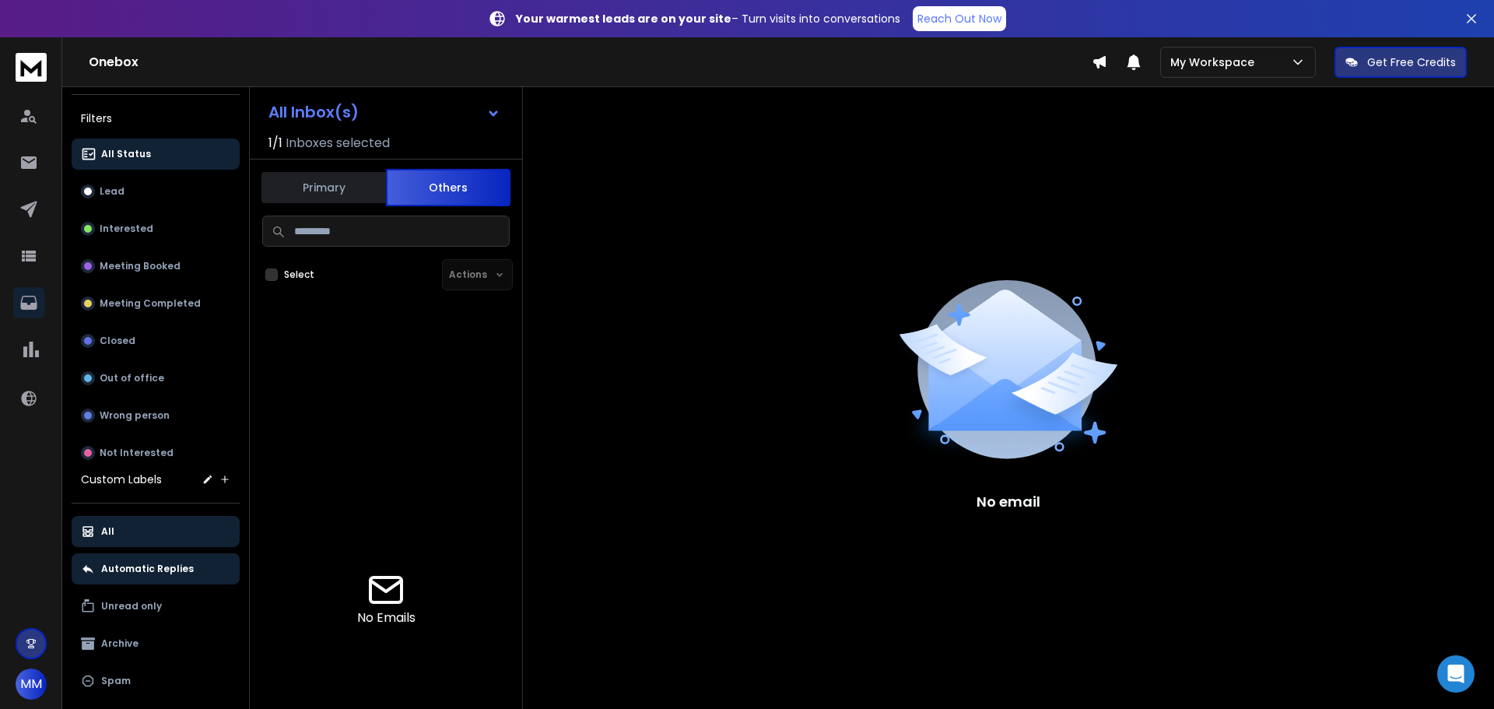
click at [159, 517] on button "All" at bounding box center [156, 531] width 168 height 31
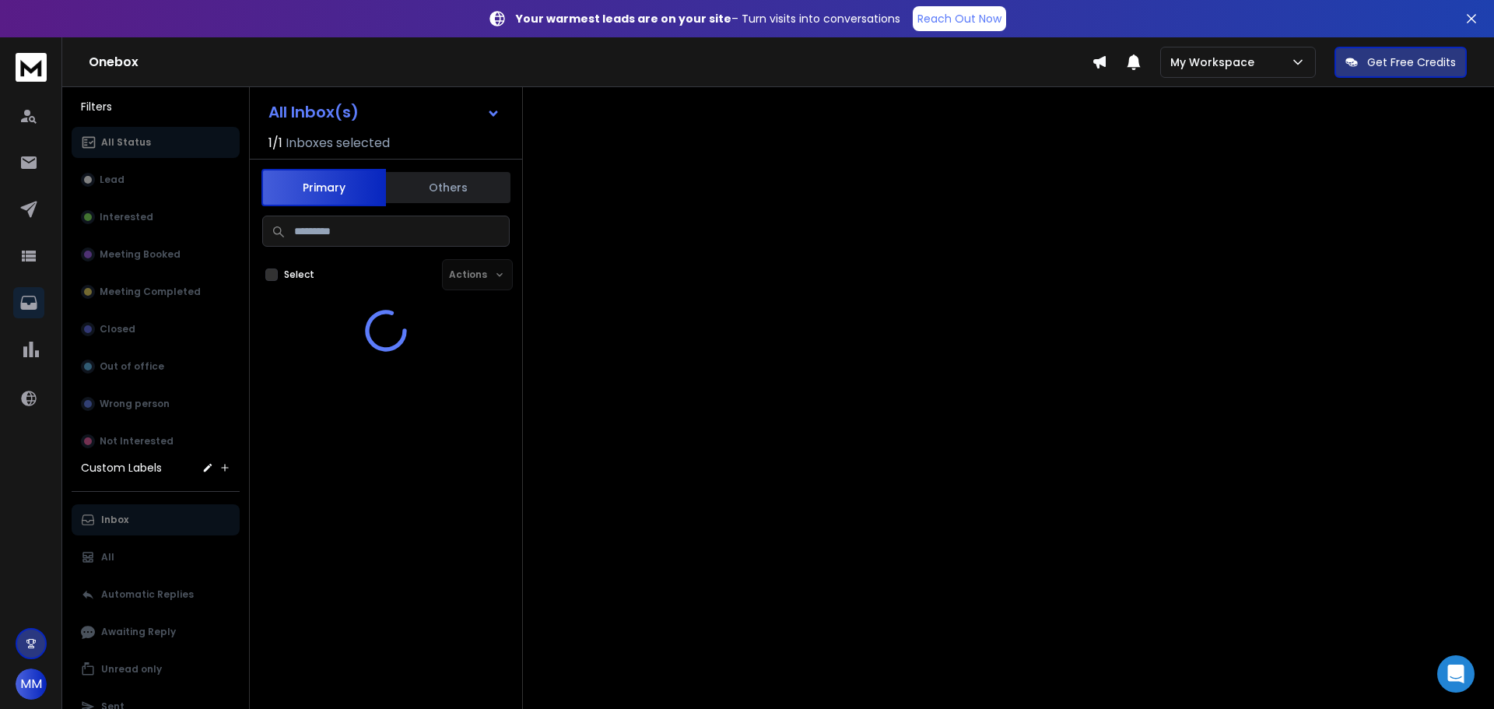
click at [317, 176] on button "Primary" at bounding box center [323, 187] width 124 height 37
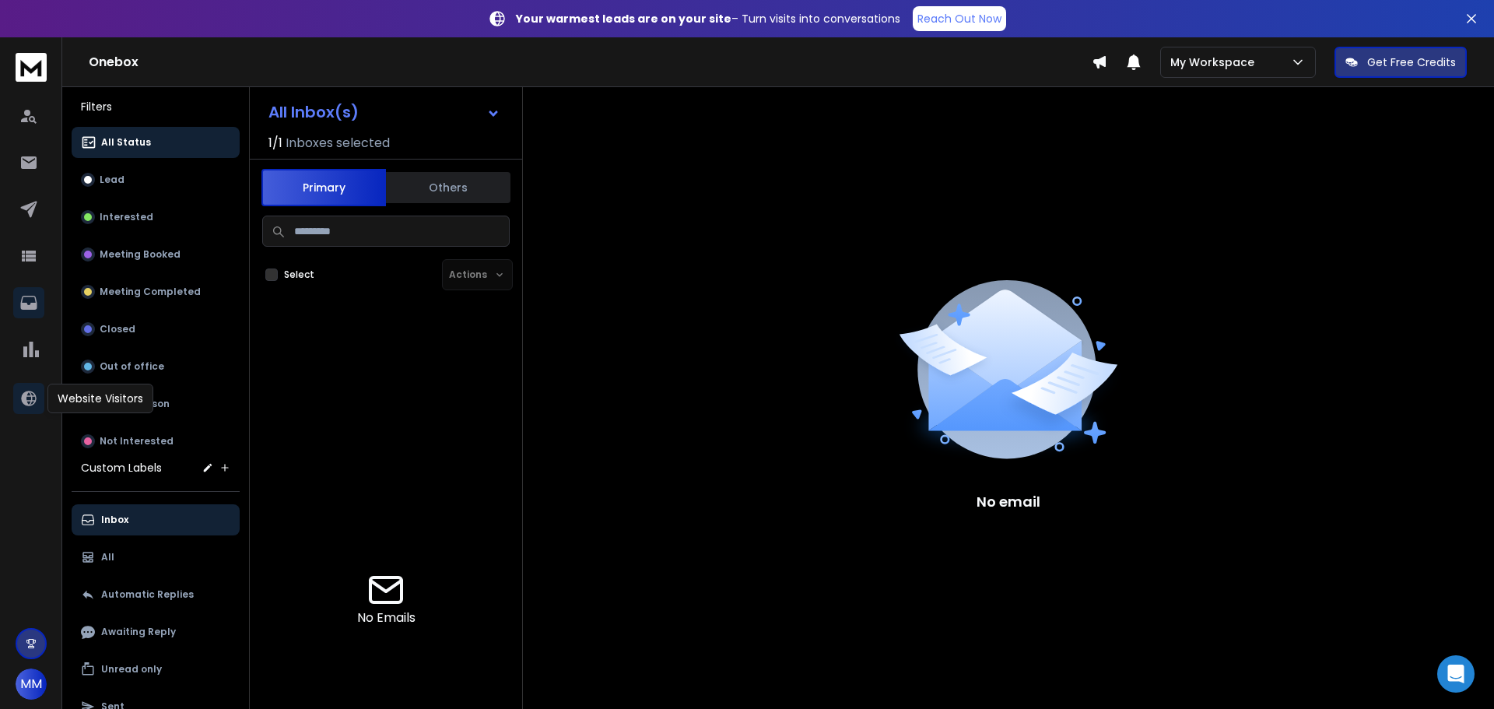
click at [24, 408] on link at bounding box center [28, 398] width 31 height 31
